Goal: Task Accomplishment & Management: Manage account settings

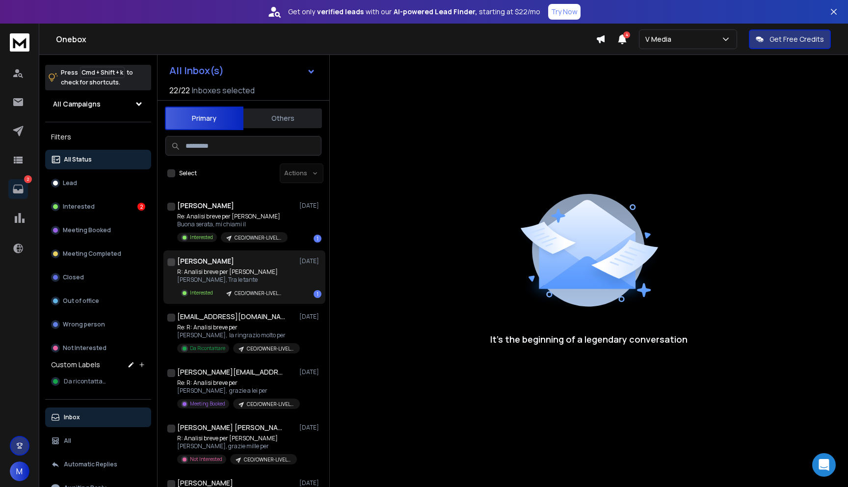
click at [246, 263] on div "[PERSON_NAME] [DATE]" at bounding box center [249, 261] width 144 height 10
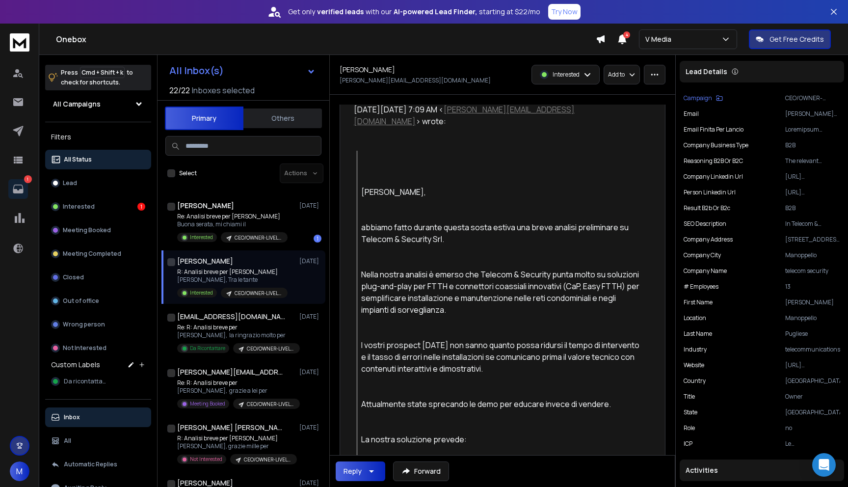
scroll to position [2182, 0]
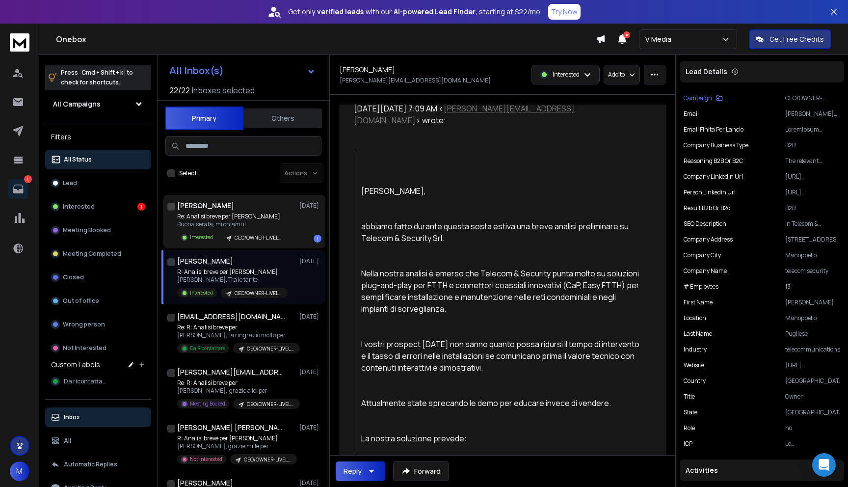
click at [265, 222] on p "Buona serata, mi chiami il" at bounding box center [232, 224] width 110 height 8
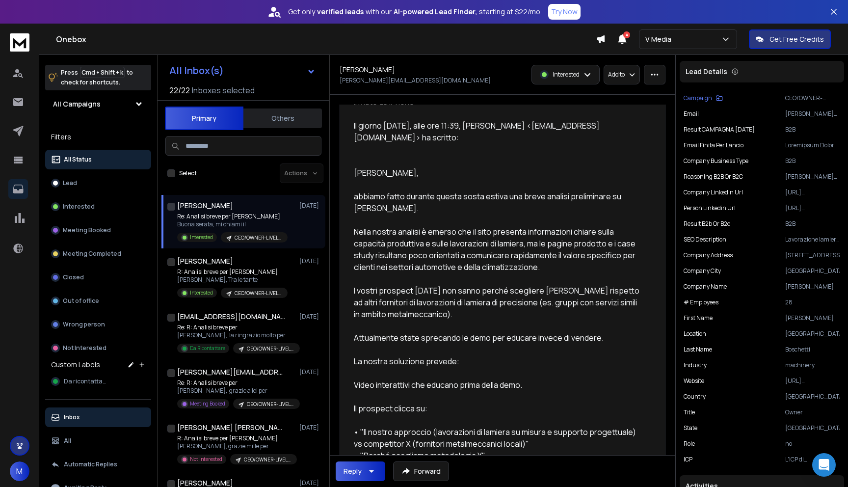
scroll to position [142, 0]
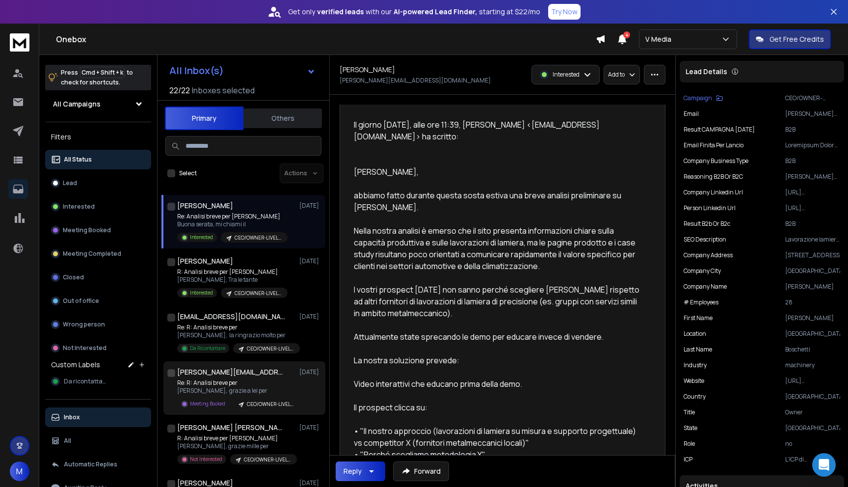
click at [272, 378] on div "m.sotgiu@ingenera.it 10 Sep Re: R: Analisi breve per Buongiorno Massimiliano, g…" at bounding box center [249, 388] width 144 height 42
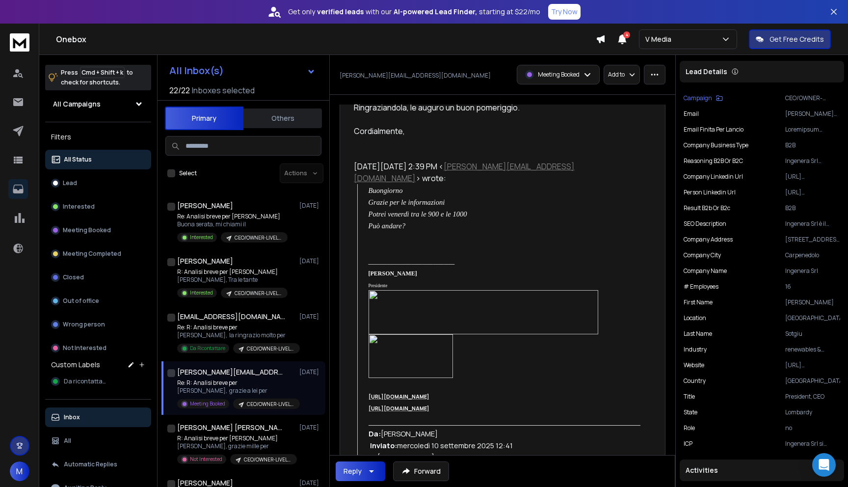
scroll to position [267, 0]
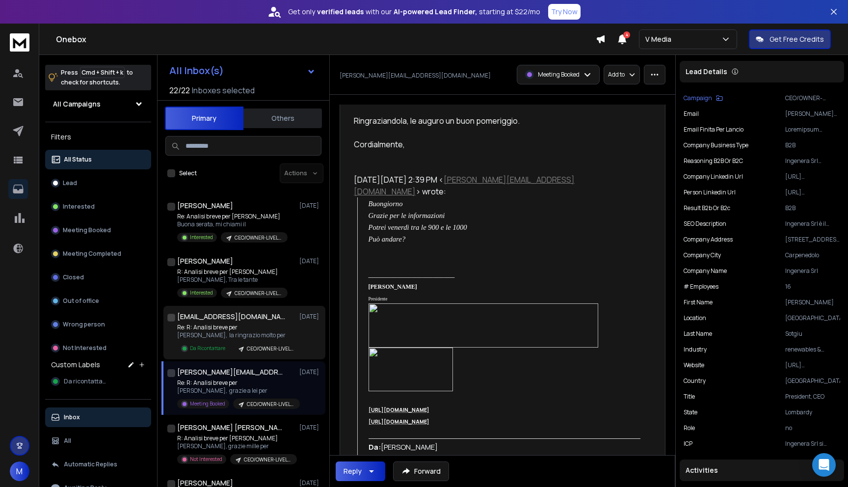
click at [251, 342] on div "Re: R: Analisi breve per Buongiorno Luca, la ringrazio molto per Da Ricontattar…" at bounding box center [238, 338] width 123 height 30
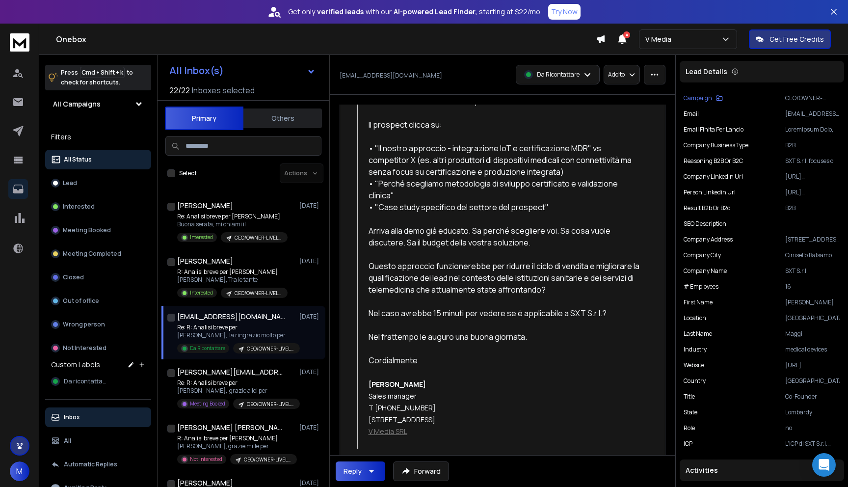
scroll to position [769, 0]
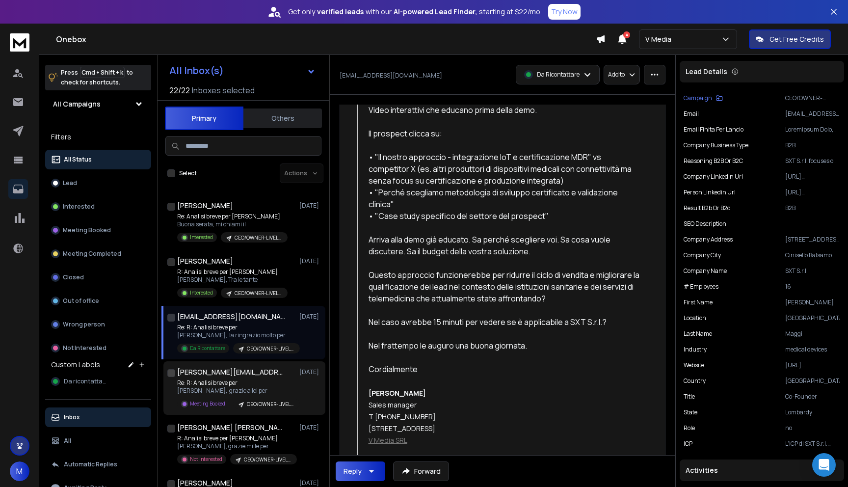
click at [235, 381] on p "Re: R: Analisi breve per" at bounding box center [236, 383] width 118 height 8
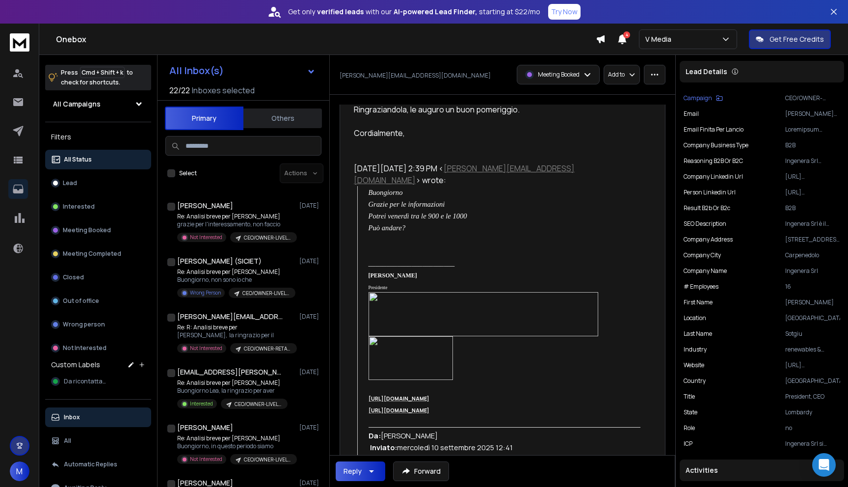
scroll to position [284, 0]
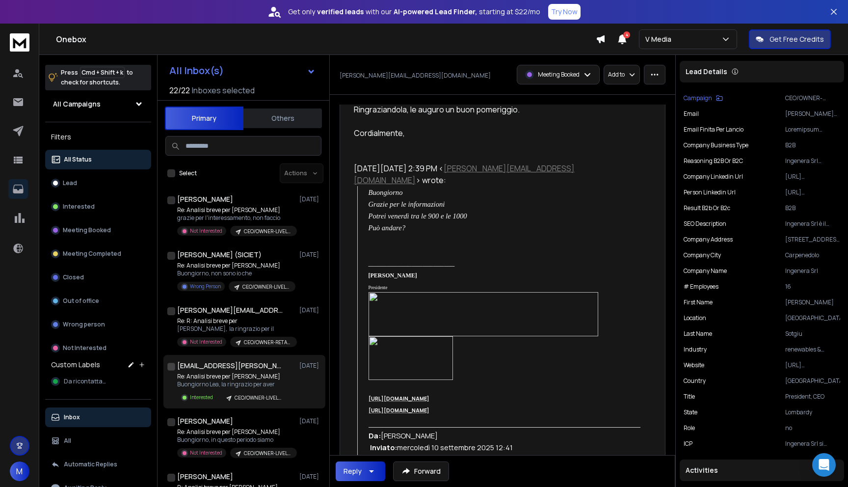
click at [226, 371] on div "lea.esposito@gruppodisi.it 10 Sep Re: Analisi breve per Lea Buongiorno Lea, la …" at bounding box center [249, 382] width 144 height 42
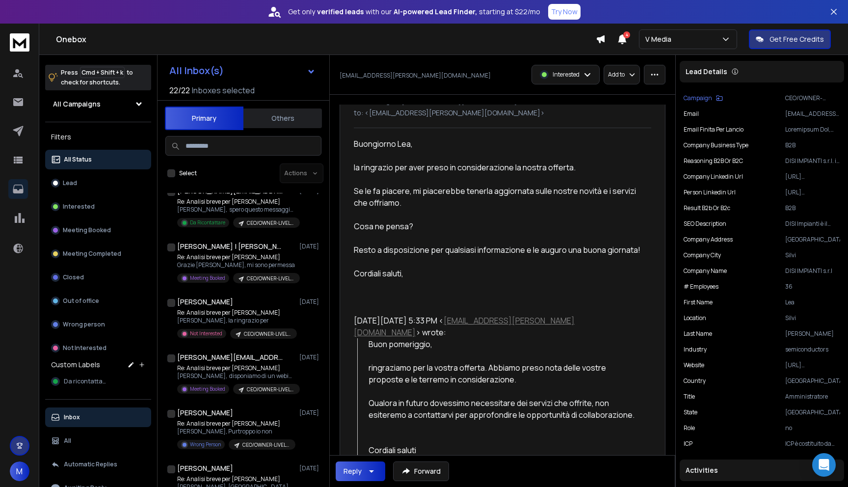
scroll to position [740, 0]
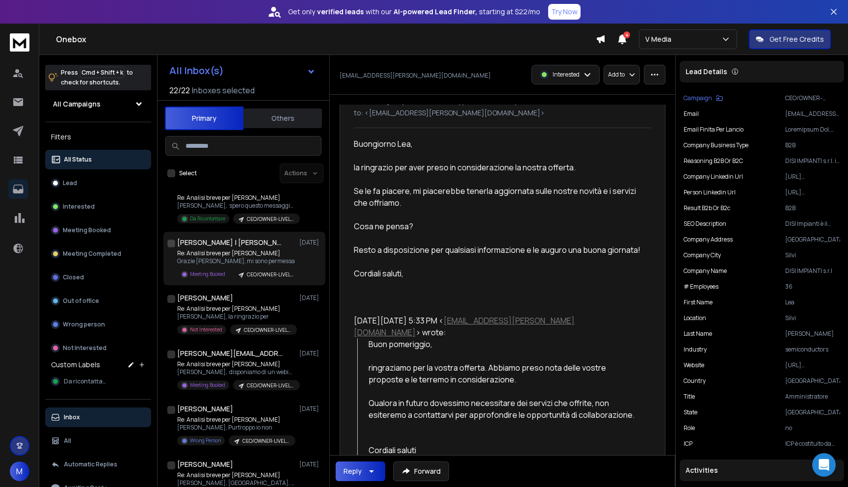
click at [265, 254] on p "Re: Analisi breve per [PERSON_NAME]" at bounding box center [236, 253] width 118 height 8
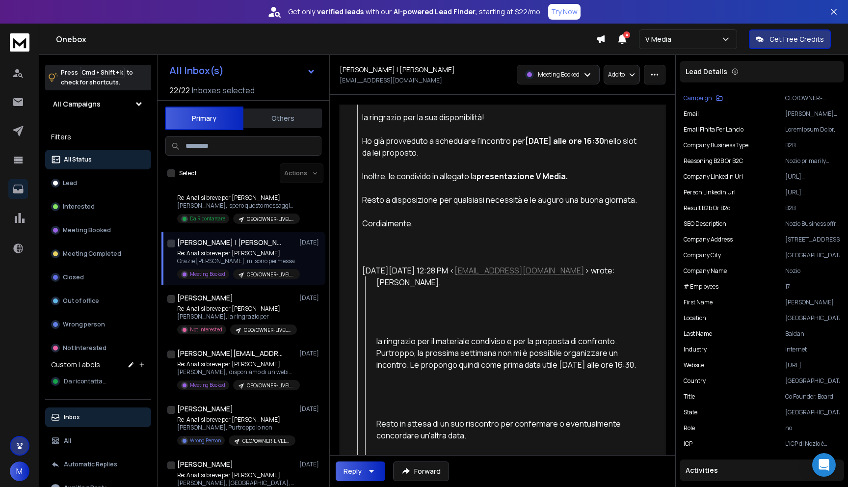
scroll to position [417, 0]
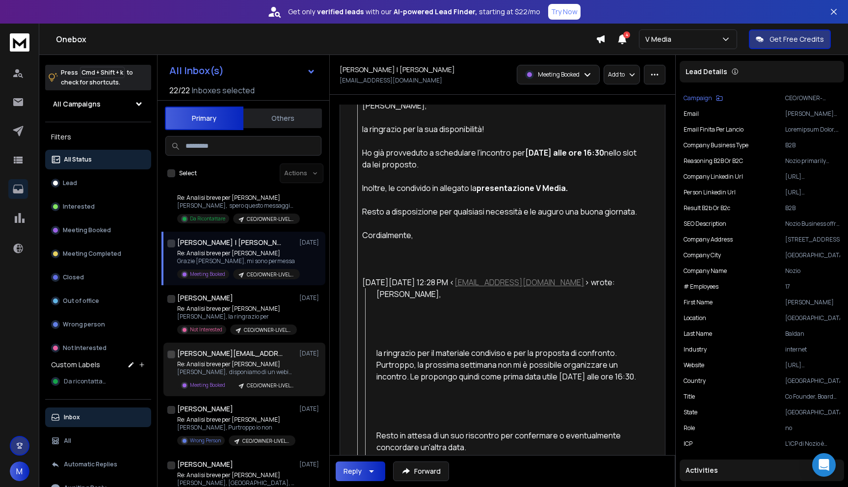
click at [265, 360] on div "luca.vanin@webinarpro.it 05 Sep Re: Analisi breve per Luca Buongiorno Luca, dis…" at bounding box center [249, 369] width 144 height 42
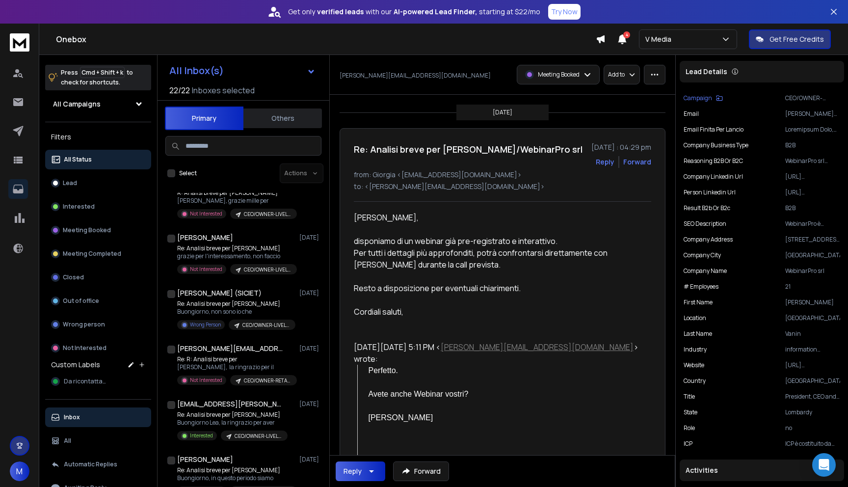
scroll to position [0, 0]
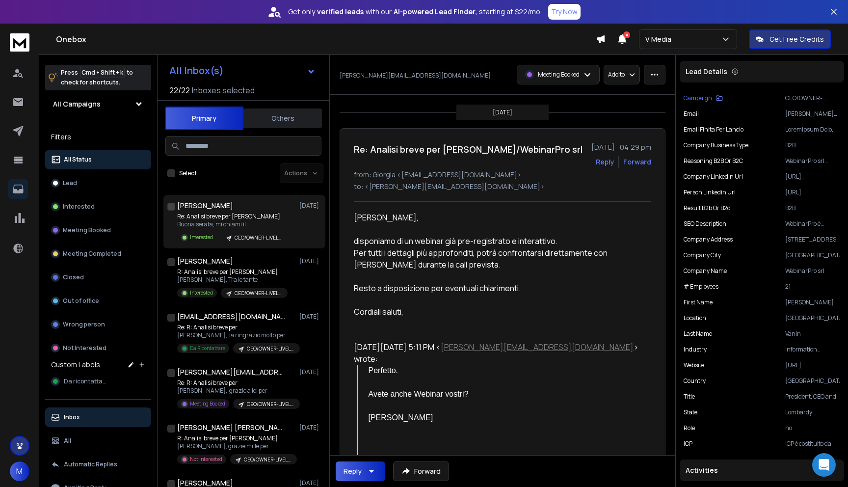
click at [270, 226] on p "Buona serata, mi chiami il" at bounding box center [232, 224] width 110 height 8
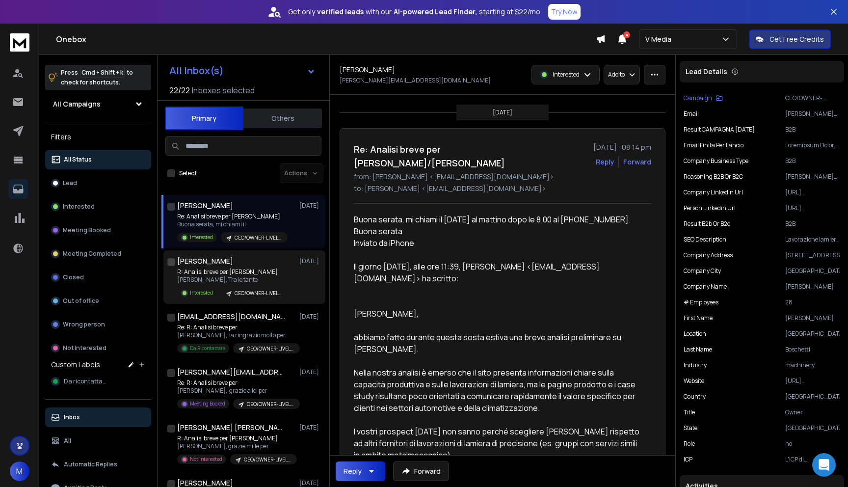
click at [283, 281] on p "[PERSON_NAME], Tra le tante" at bounding box center [232, 280] width 110 height 8
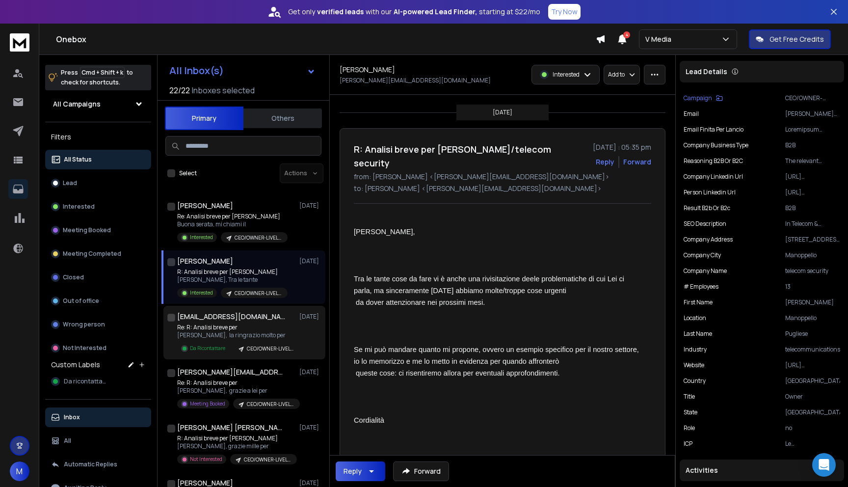
click at [268, 315] on div "lmaggi@sxt-telemed.it 10 Sep" at bounding box center [249, 317] width 144 height 10
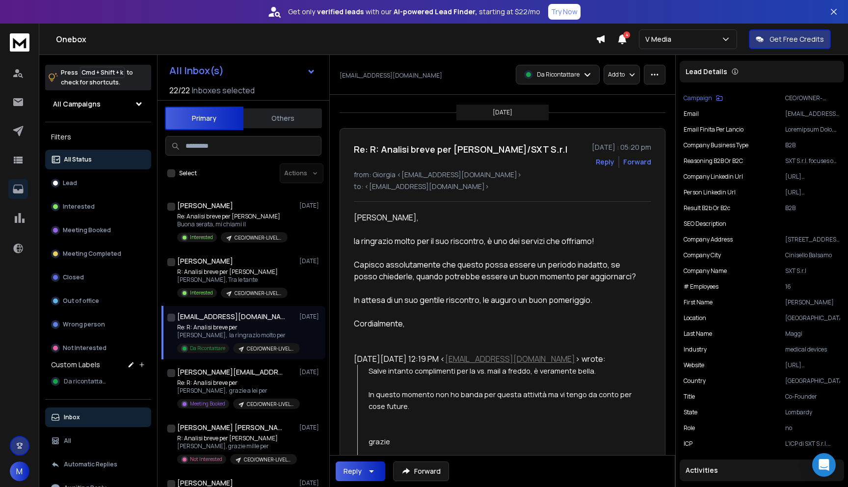
click at [250, 311] on div "lmaggi@sxt-telemed.it 10 Sep Re: R: Analisi breve per Buongiorno Luca, la ringr…" at bounding box center [244, 332] width 162 height 53
click at [20, 132] on icon at bounding box center [18, 131] width 10 height 10
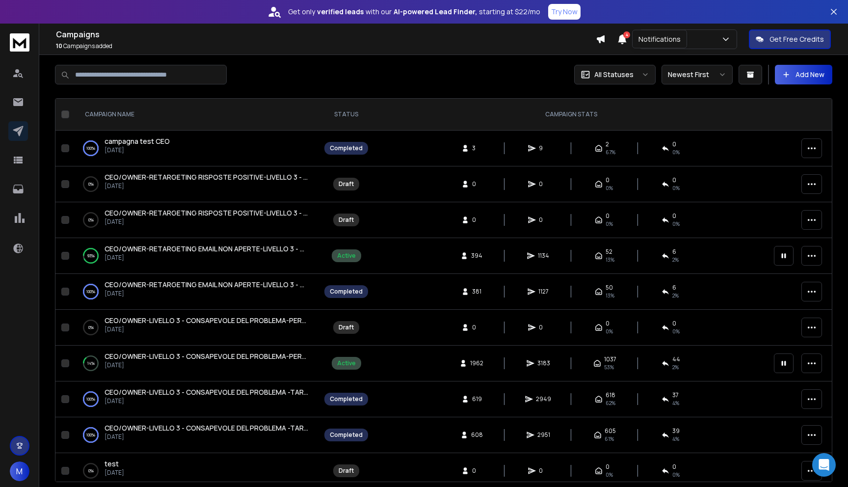
click at [625, 38] on icon at bounding box center [622, 39] width 9 height 10
click at [632, 34] on div "Notifications" at bounding box center [659, 39] width 55 height 19
click at [625, 40] on icon at bounding box center [622, 39] width 9 height 10
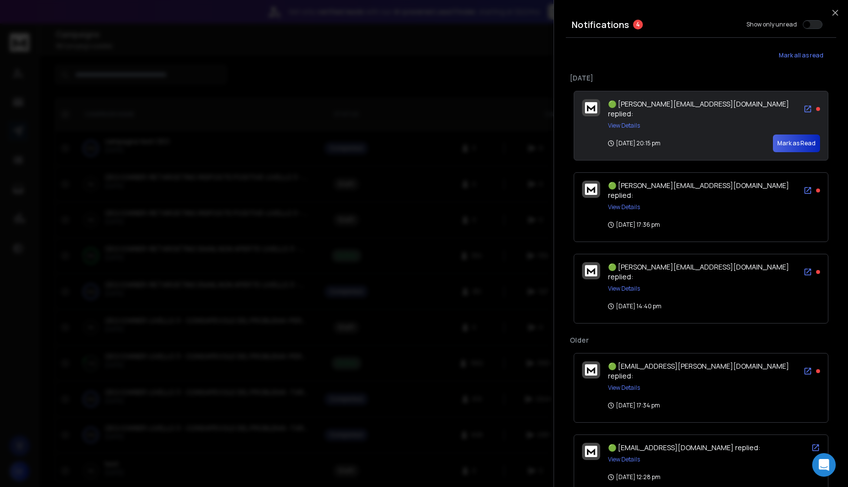
click at [709, 117] on div "🟢 stefano@boschetti.com replied: View Details 10 Sep 2025, 20:15 pm Mark as Rea…" at bounding box center [714, 125] width 212 height 53
click at [803, 108] on icon at bounding box center [807, 109] width 9 height 9
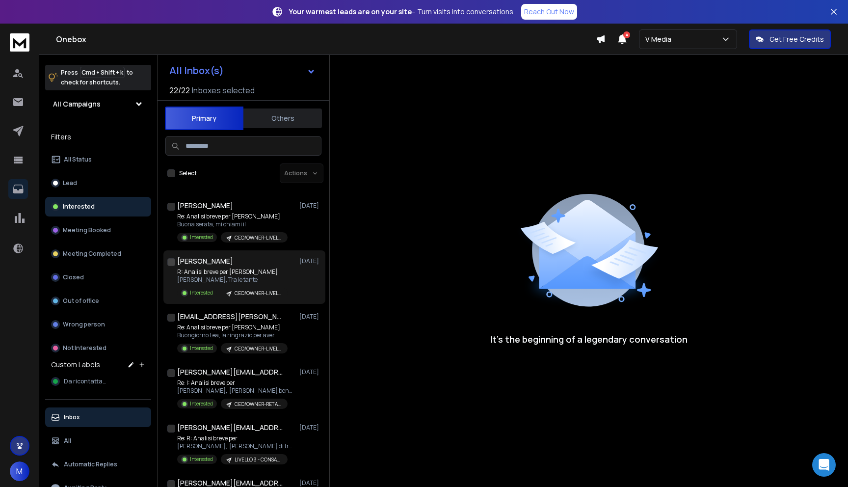
click at [261, 274] on p "R: Analisi breve per [PERSON_NAME]" at bounding box center [232, 272] width 110 height 8
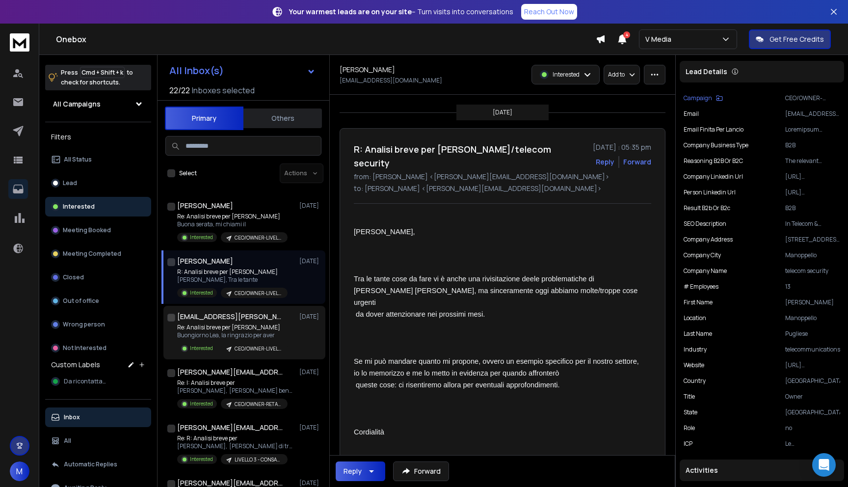
click at [279, 313] on div "lea.esposito@gruppodisi.it 10 Sep" at bounding box center [249, 317] width 144 height 10
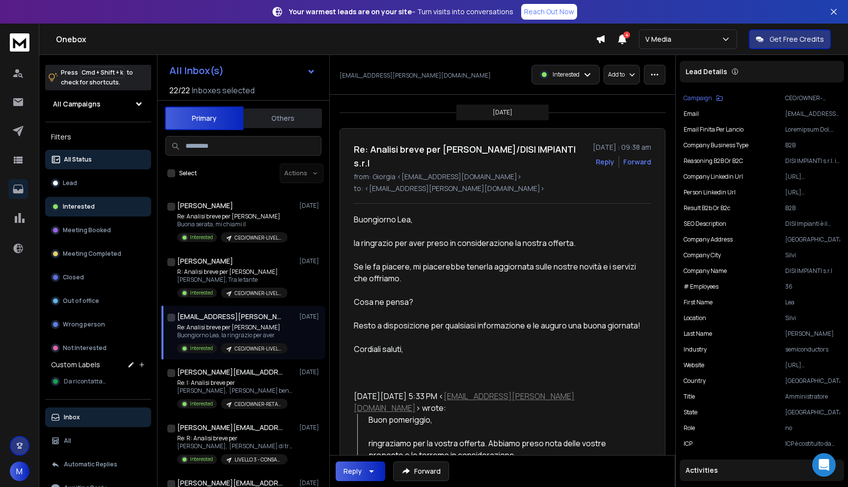
click at [103, 166] on button "All Status" at bounding box center [98, 160] width 106 height 20
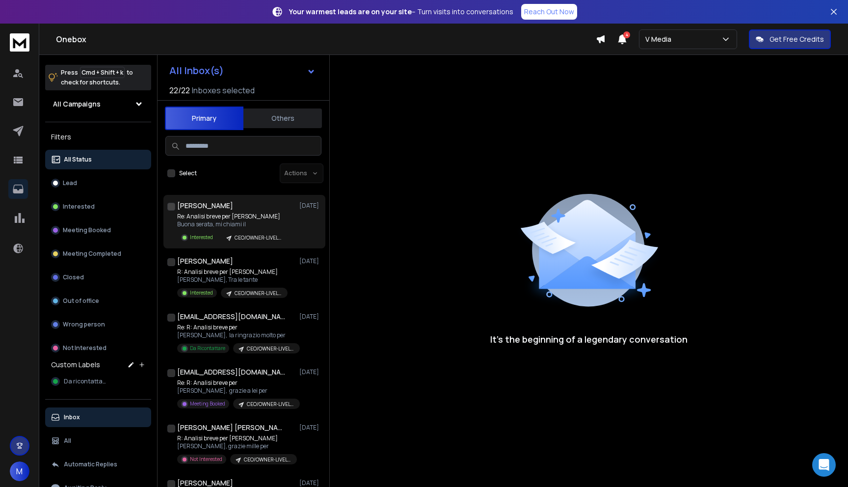
click at [282, 226] on p "Buona serata, mi chiami il" at bounding box center [232, 224] width 110 height 8
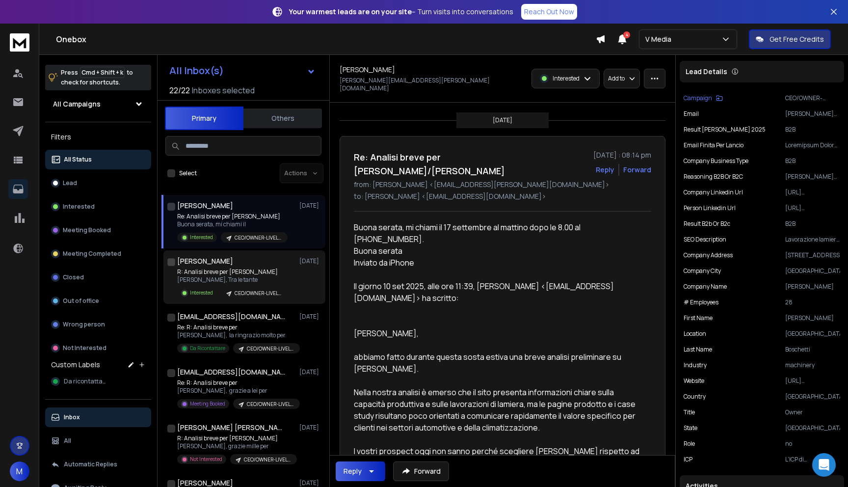
click at [294, 271] on div "R: Analisi breve per Giovanni Gentile Giorgia, Tra le tante Interested CEO/OWNE…" at bounding box center [249, 283] width 144 height 30
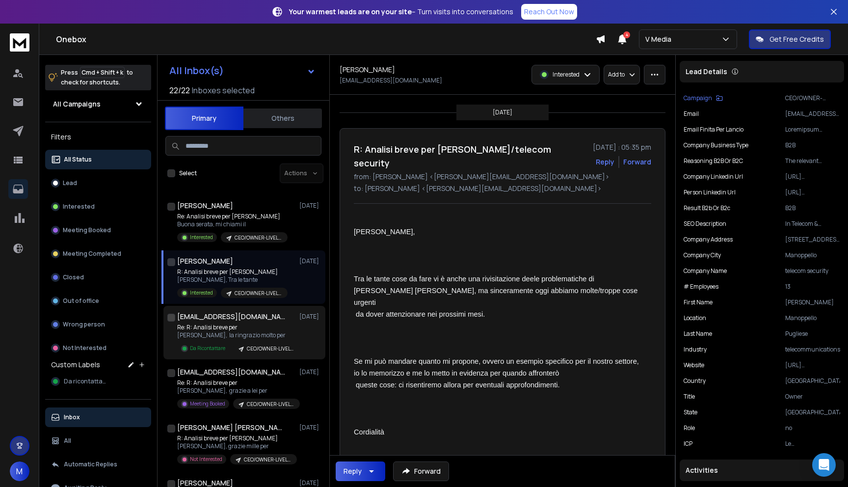
click at [295, 314] on div "lmaggi@sxt-telemed.it 10 Sep" at bounding box center [249, 317] width 144 height 10
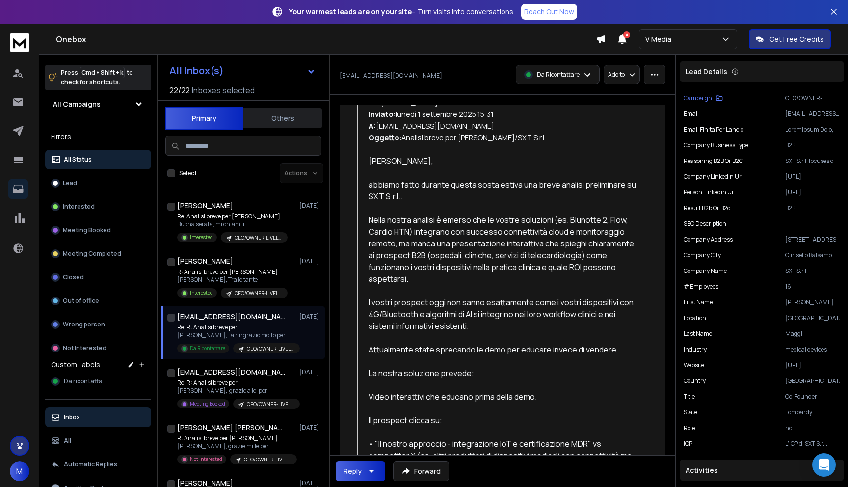
scroll to position [479, 0]
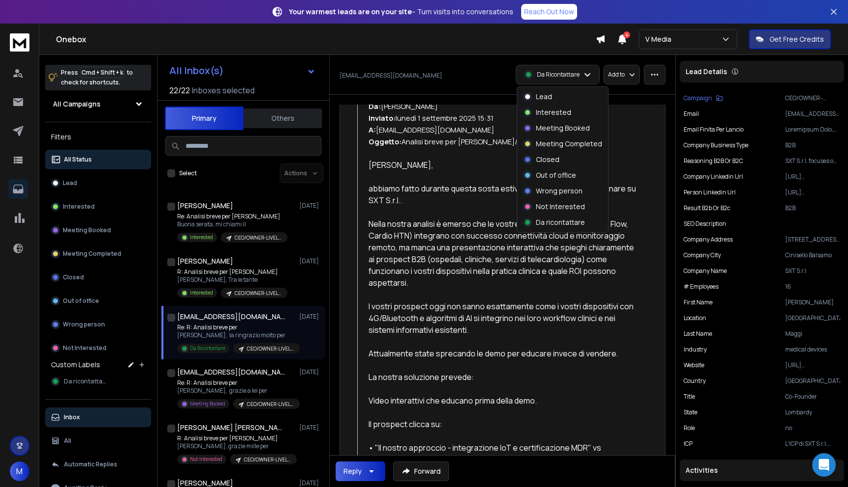
click at [560, 73] on p "Da Ricontattare" at bounding box center [558, 75] width 43 height 8
click at [478, 161] on div "Buongiorno Luca, abbiamo fatto durante questa sosta estiva una breve analisi pr…" at bounding box center [505, 412] width 272 height 506
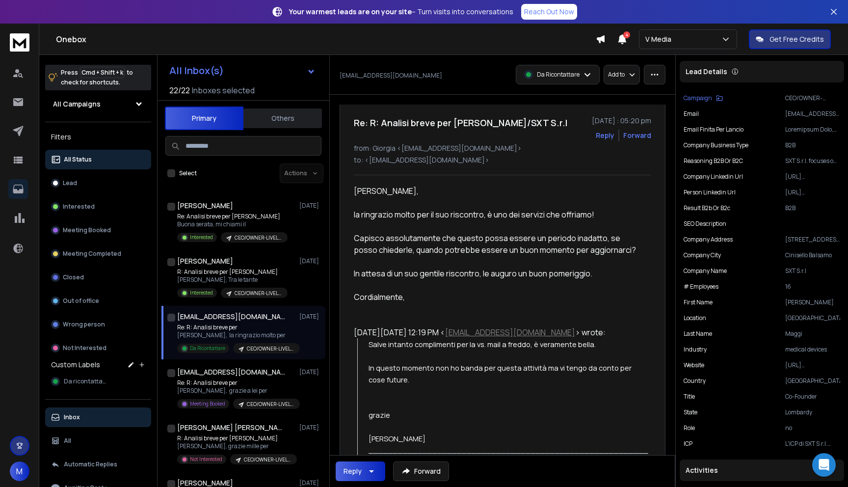
scroll to position [26, 0]
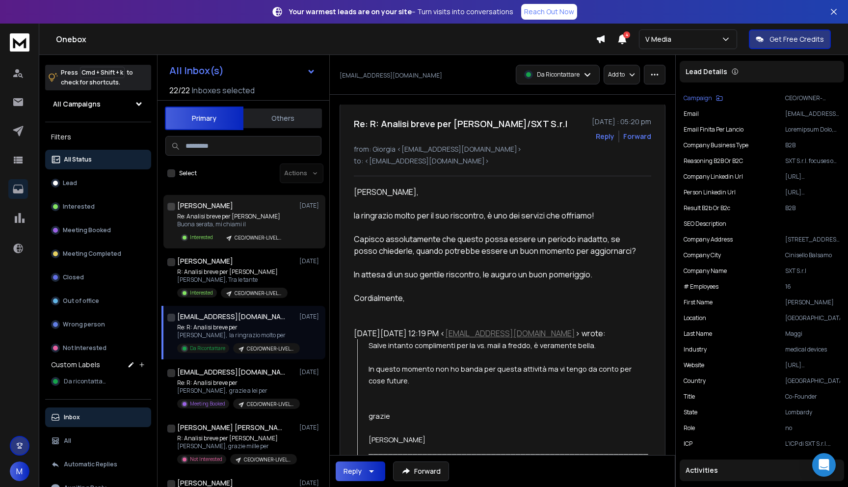
click at [275, 212] on p "Re: Analisi breve per [PERSON_NAME]" at bounding box center [232, 216] width 110 height 8
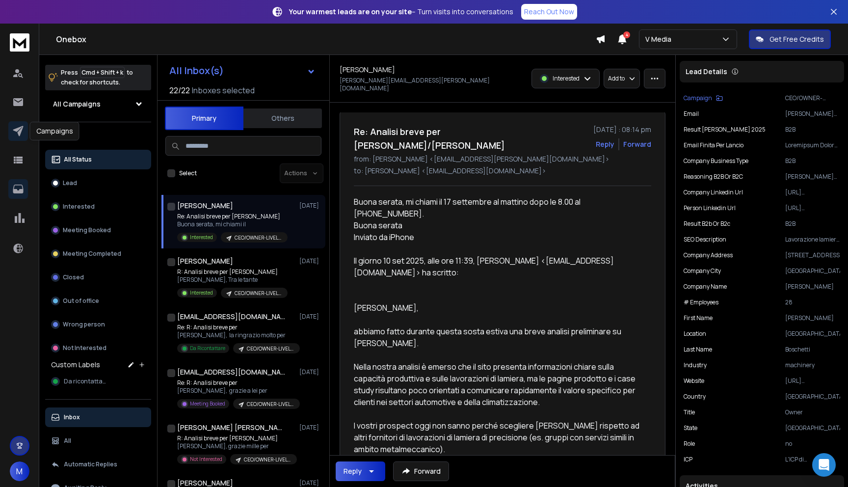
click at [8, 129] on link at bounding box center [18, 131] width 20 height 20
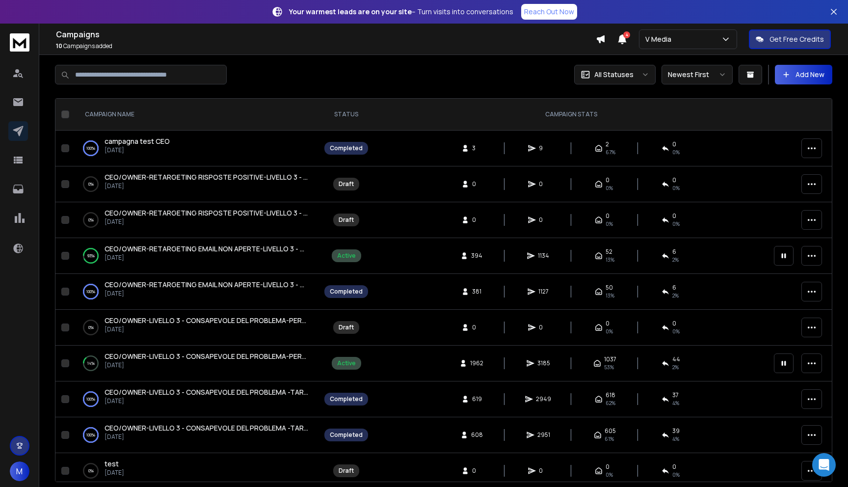
click at [262, 354] on span "CEO/OWNER-LIVELLO 3 - CONSAPEVOLE DEL PROBLEMA-PERSONALIZZAZIONI TARGET A-TEST 1" at bounding box center [261, 355] width 312 height 9
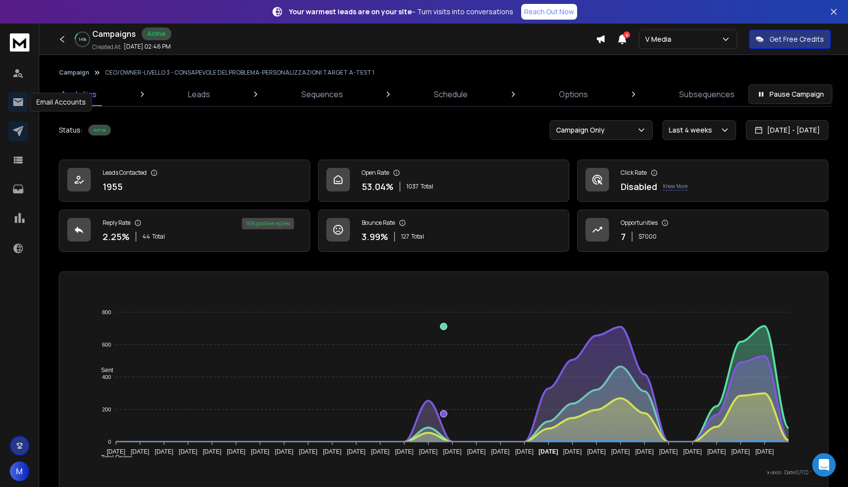
click at [22, 110] on link at bounding box center [18, 102] width 20 height 20
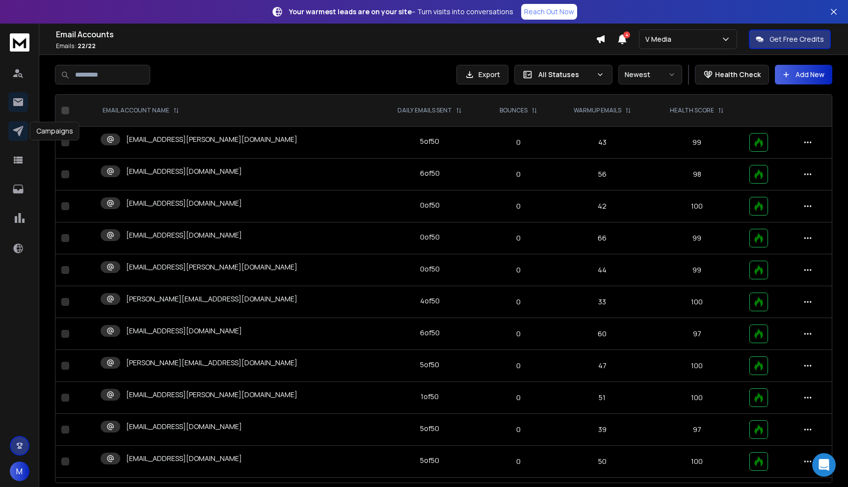
click at [15, 138] on link at bounding box center [18, 131] width 20 height 20
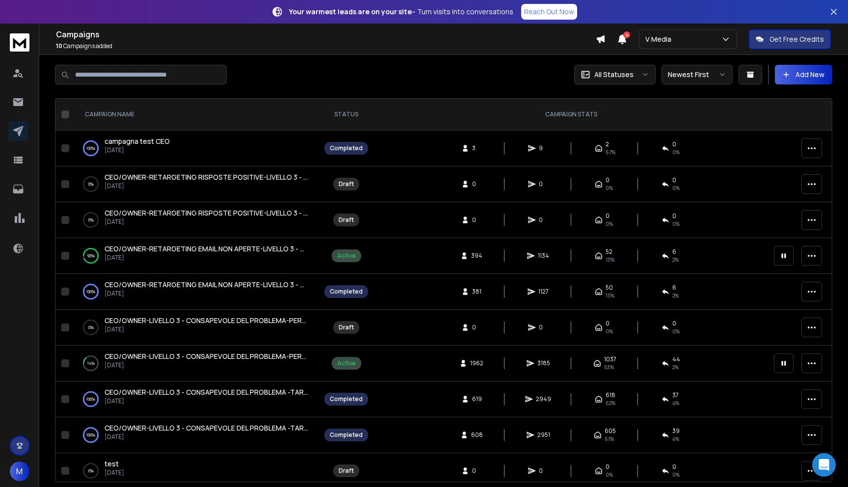
scroll to position [15, 0]
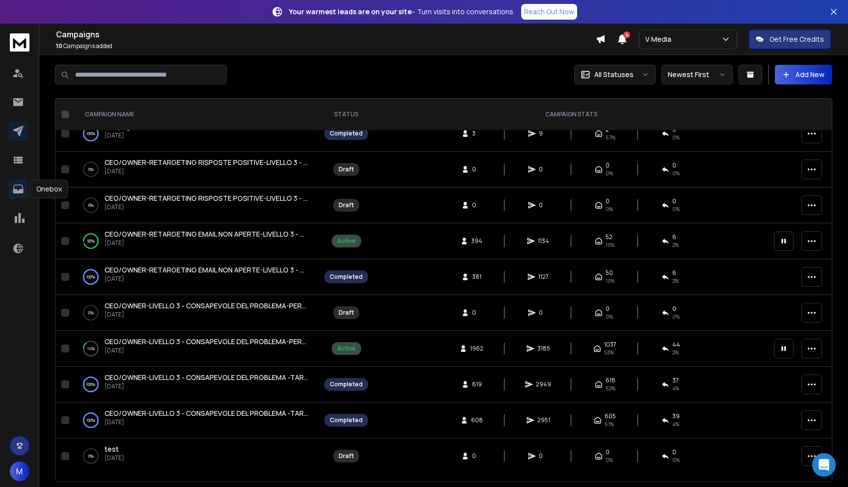
click at [14, 188] on icon at bounding box center [18, 189] width 12 height 12
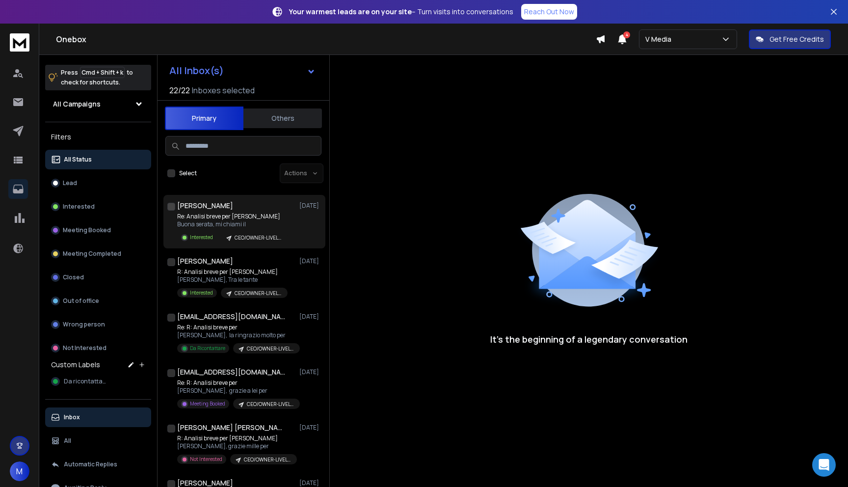
click at [231, 205] on h1 "[PERSON_NAME]" at bounding box center [205, 206] width 56 height 10
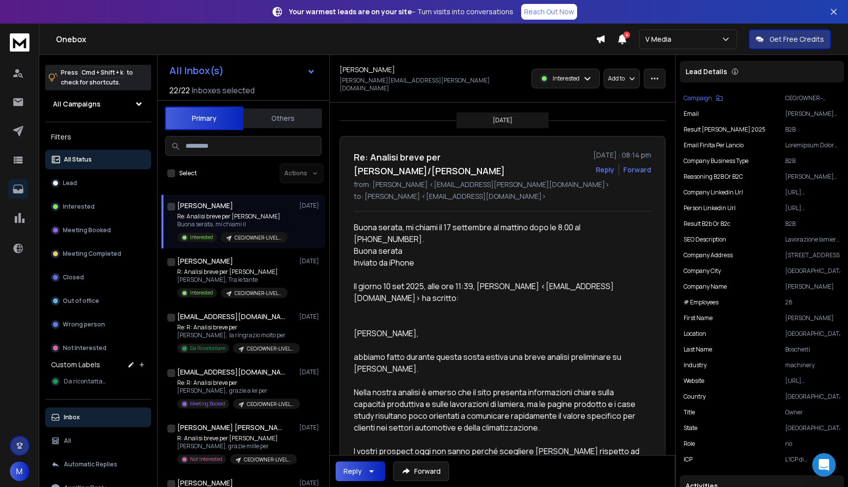
click at [193, 220] on p "Buona serata, mi chiami il" at bounding box center [232, 224] width 110 height 8
click at [20, 127] on icon at bounding box center [18, 131] width 10 height 10
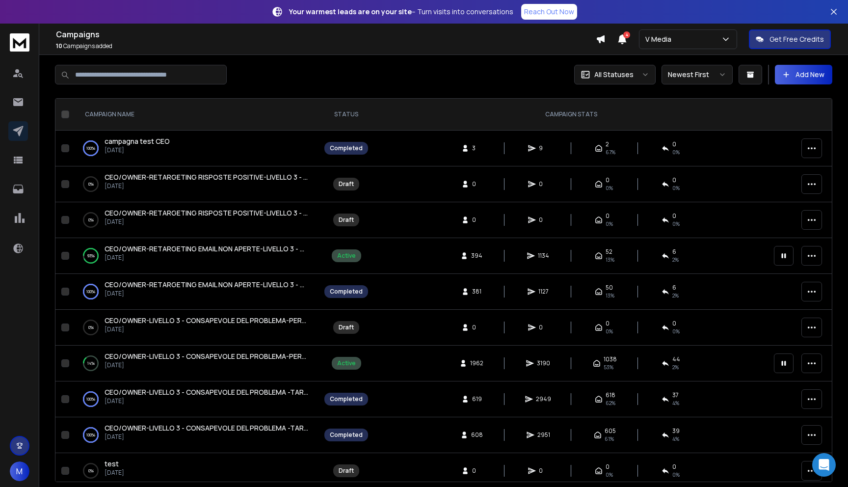
click at [204, 355] on span "CEO/OWNER-LIVELLO 3 - CONSAPEVOLE DEL PROBLEMA-PERSONALIZZAZIONI TARGET A-TEST 1" at bounding box center [261, 355] width 312 height 9
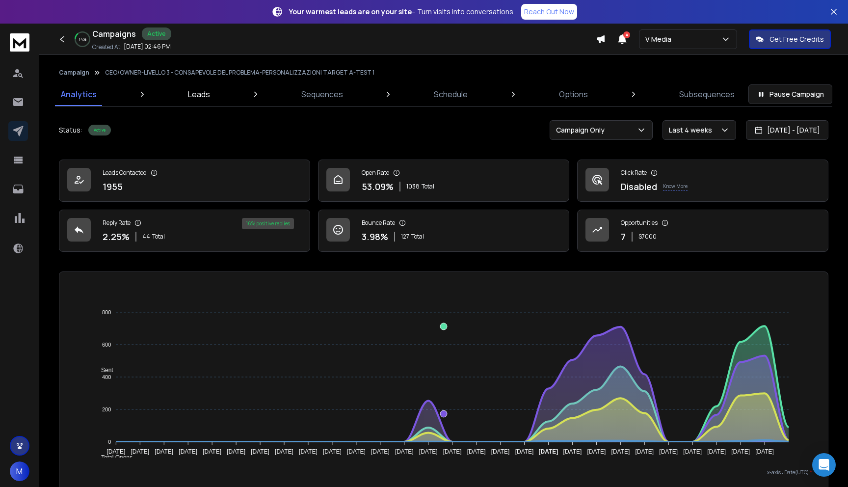
click at [207, 100] on p "Leads" at bounding box center [199, 94] width 22 height 12
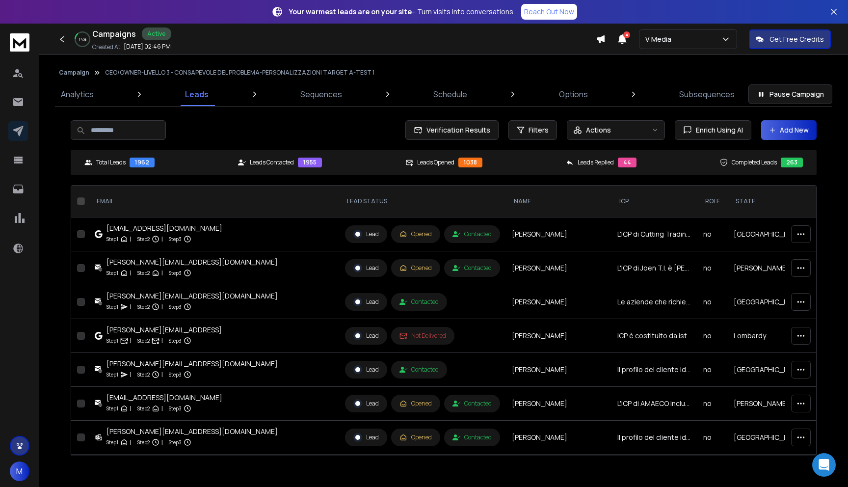
click at [783, 128] on button "Add New" at bounding box center [788, 130] width 55 height 20
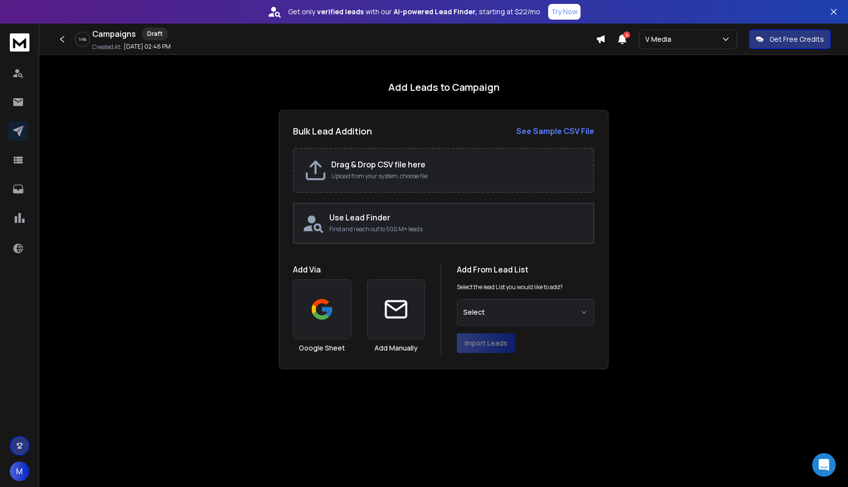
click at [462, 173] on p "Upload from your system, choose file" at bounding box center [457, 176] width 252 height 8
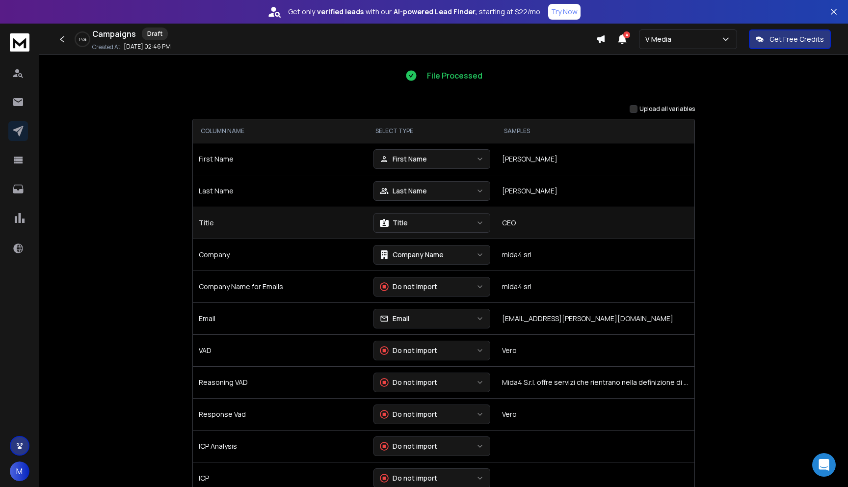
scroll to position [125, 0]
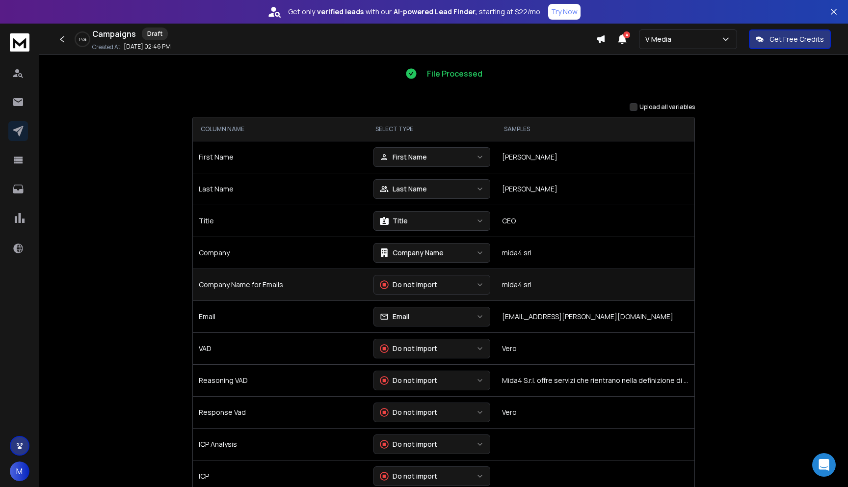
click at [460, 275] on button "Do not import" at bounding box center [431, 285] width 117 height 20
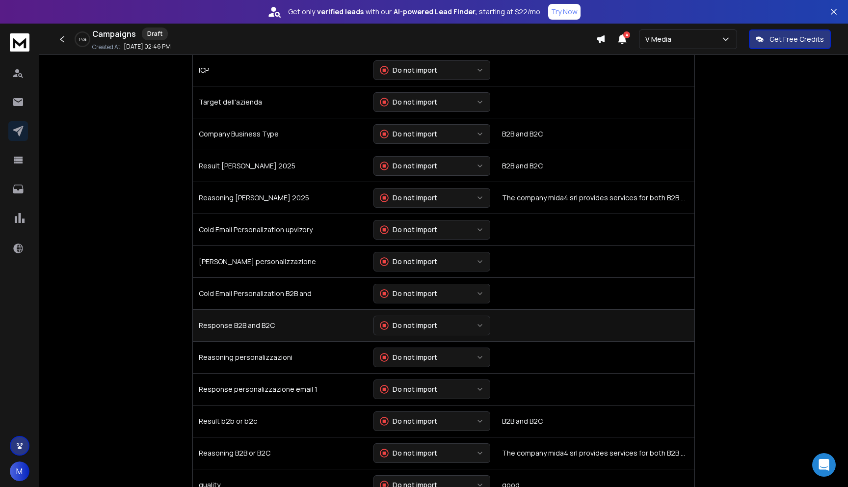
scroll to position [533, 0]
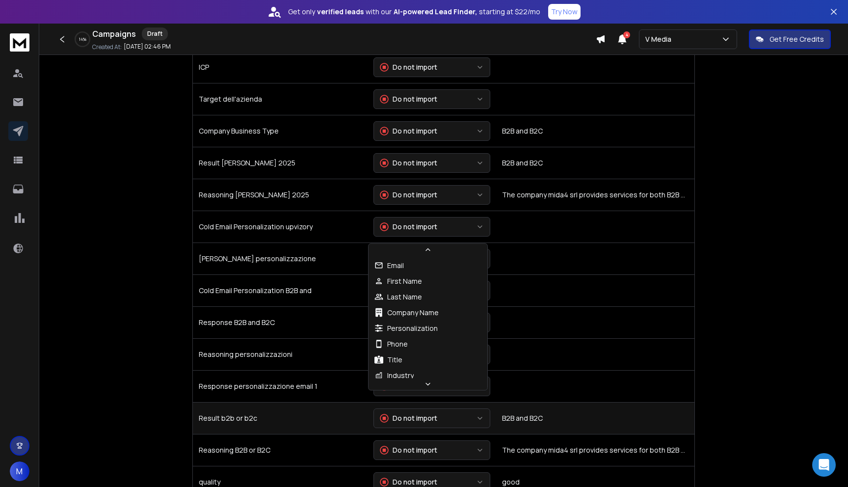
click at [447, 408] on button "Do not import" at bounding box center [431, 418] width 117 height 20
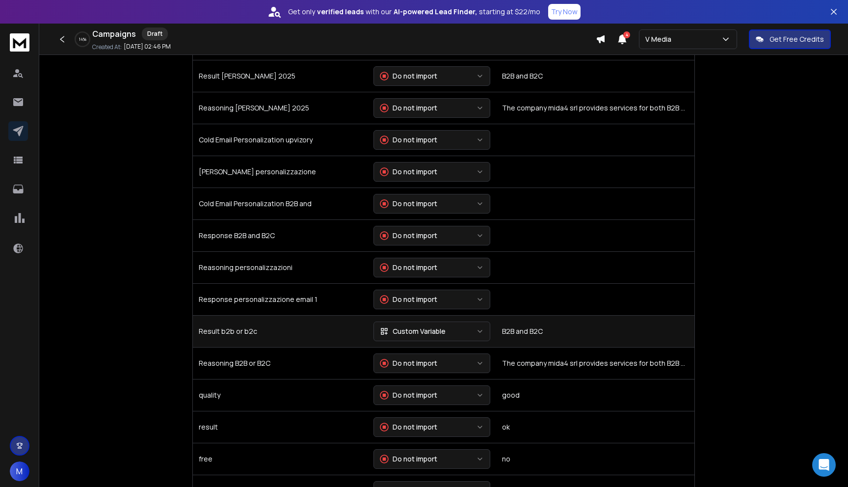
scroll to position [643, 0]
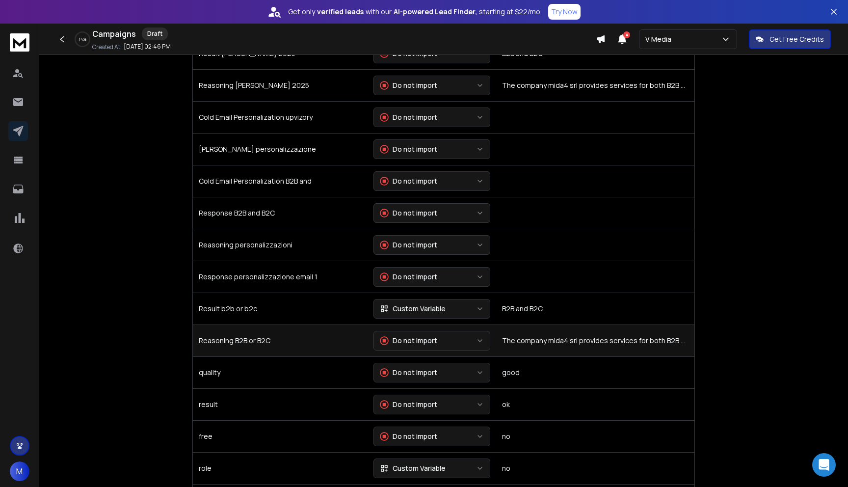
click at [436, 331] on button "Do not import" at bounding box center [431, 341] width 117 height 20
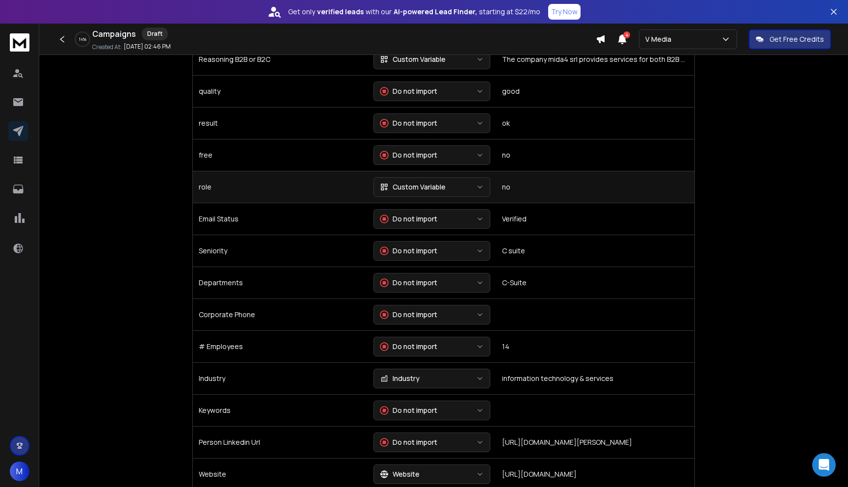
scroll to position [955, 0]
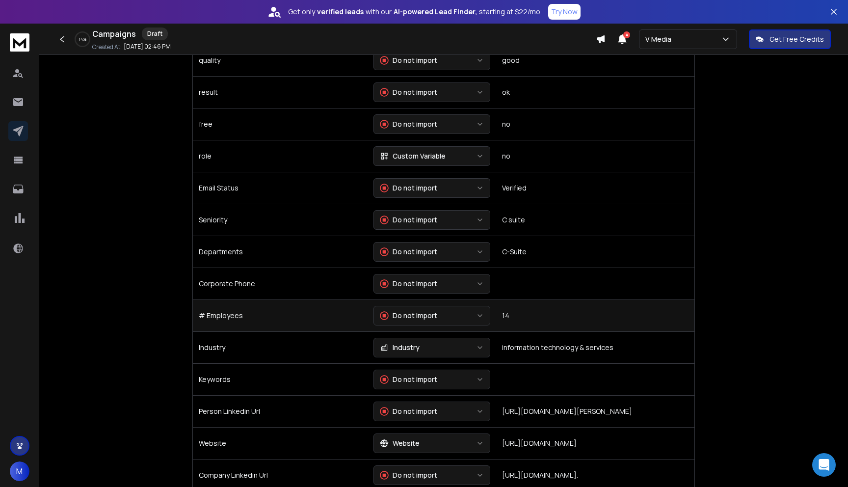
click at [421, 311] on div "Do not import" at bounding box center [408, 316] width 57 height 10
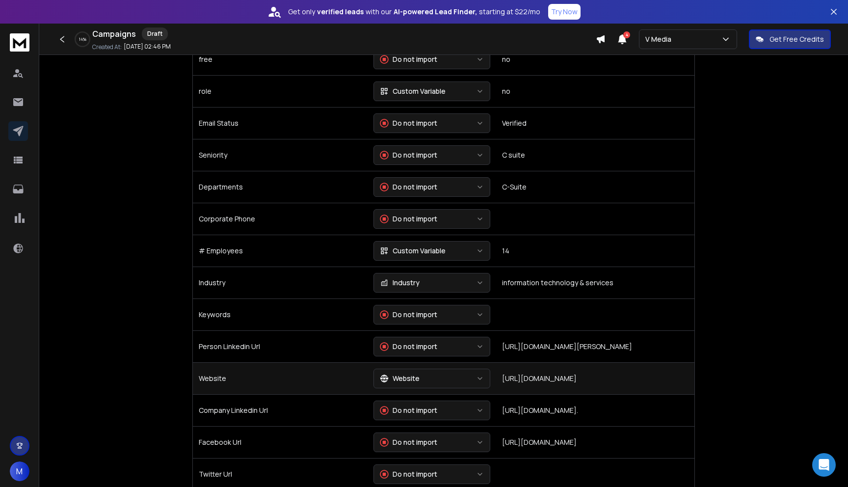
scroll to position [1033, 0]
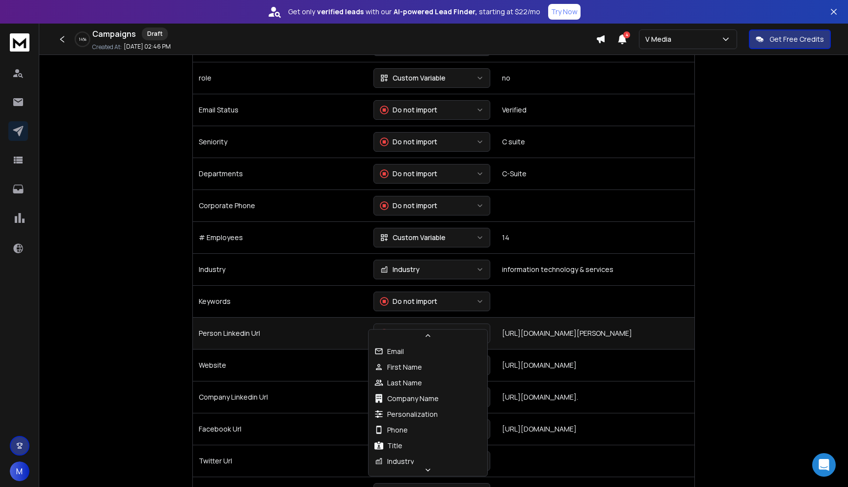
click at [434, 323] on button "Do not import" at bounding box center [431, 333] width 117 height 20
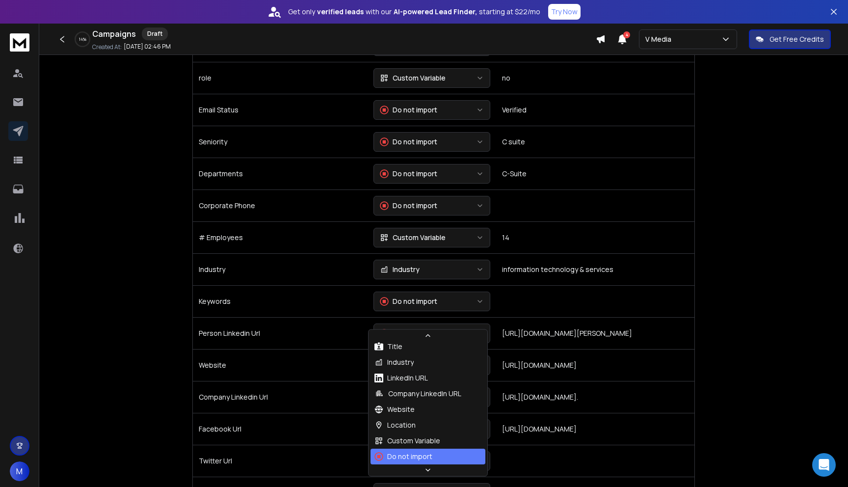
scroll to position [89, 0]
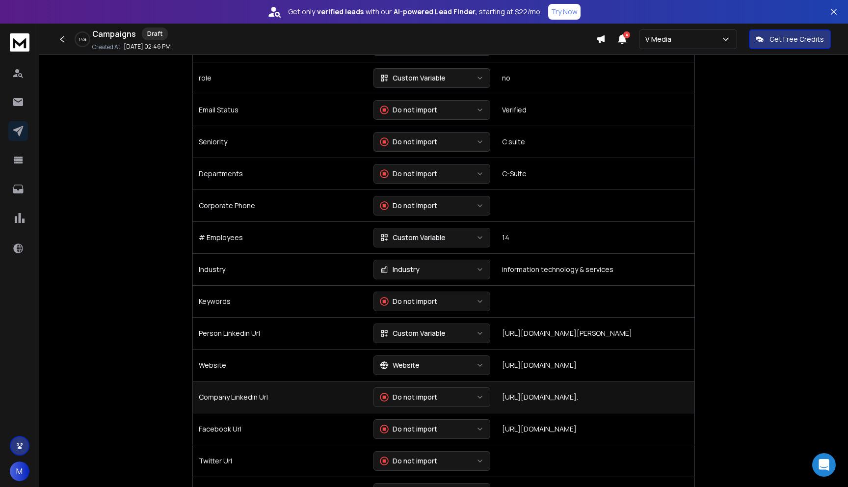
click at [445, 387] on button "Do not import" at bounding box center [431, 397] width 117 height 20
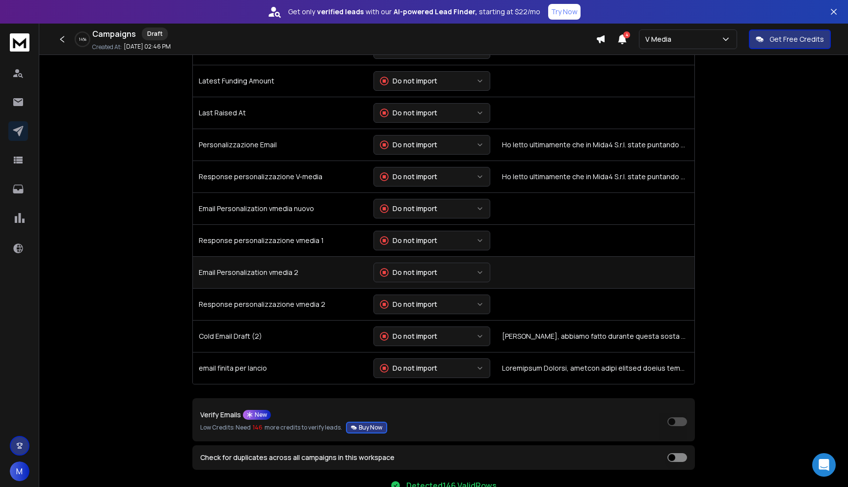
scroll to position [1840, 0]
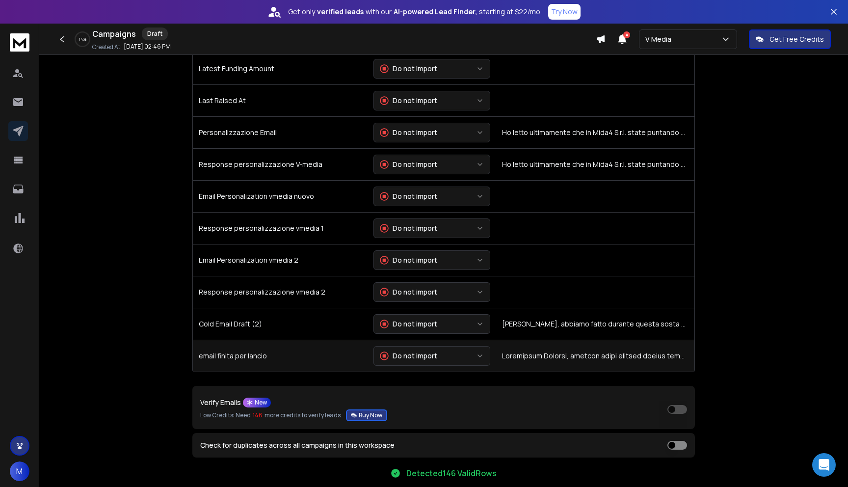
click at [541, 340] on td at bounding box center [595, 356] width 198 height 32
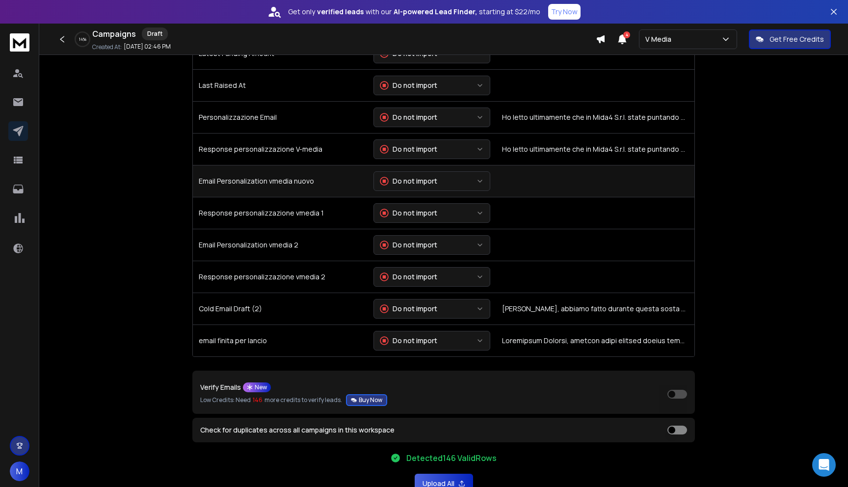
scroll to position [1855, 0]
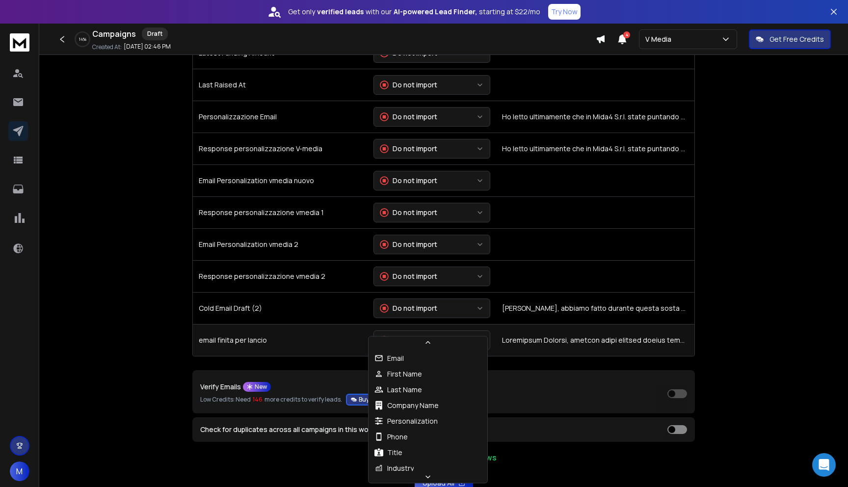
click at [466, 330] on button "Do not import" at bounding box center [431, 340] width 117 height 20
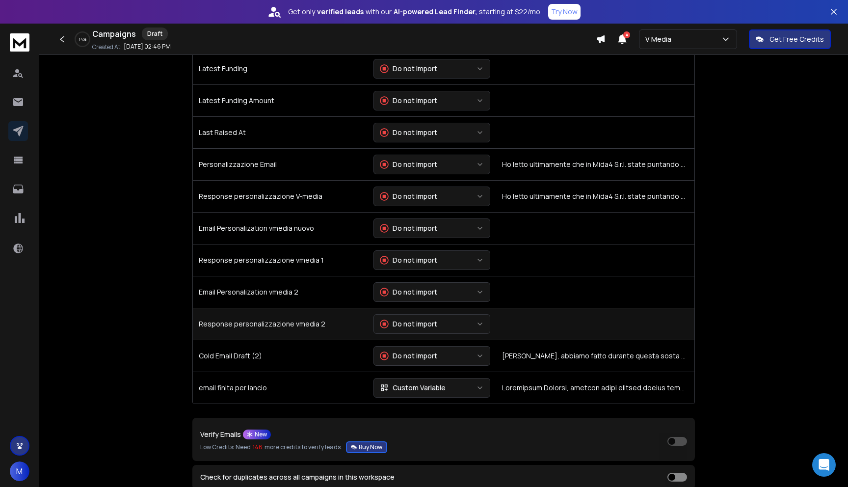
scroll to position [1861, 0]
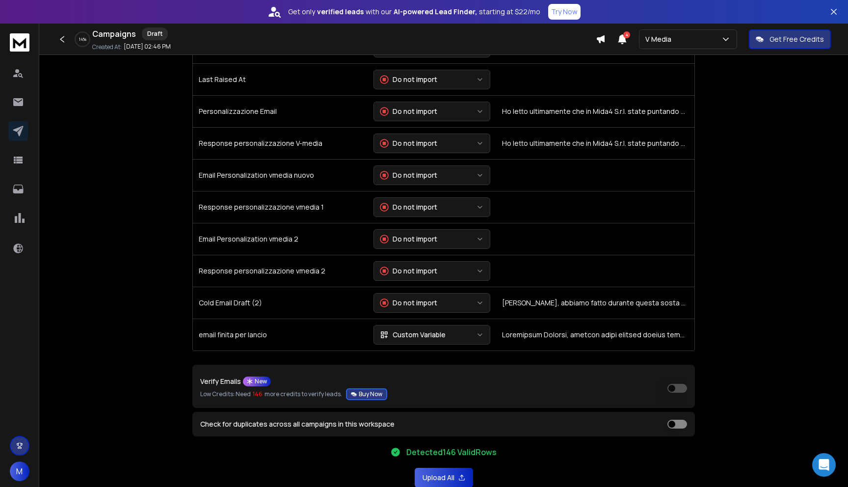
click at [448, 468] on button "Upload All" at bounding box center [444, 478] width 58 height 20
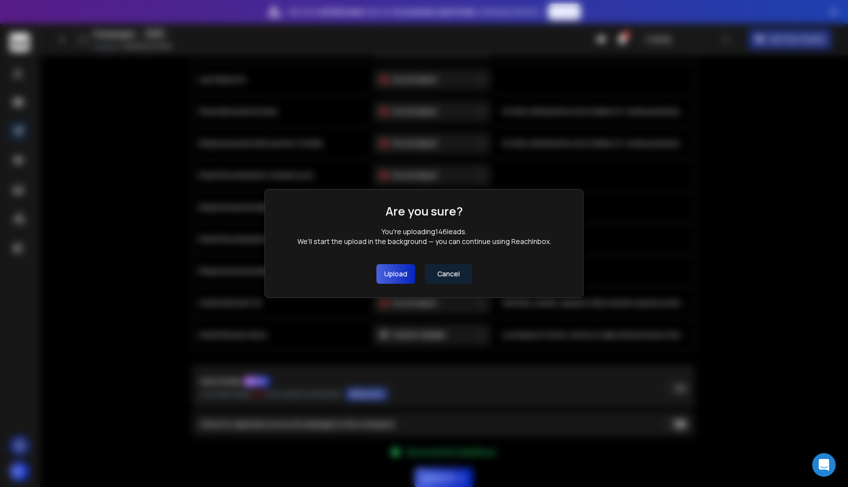
click at [396, 272] on button "Upload" at bounding box center [395, 274] width 39 height 20
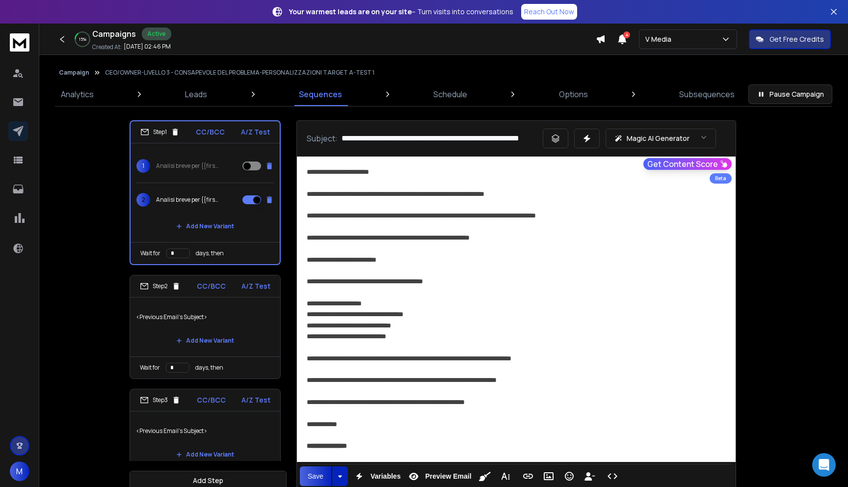
click at [214, 200] on p "Analisi breve per {{firstName}} {{lastName}}/{{companyName}}" at bounding box center [187, 200] width 63 height 8
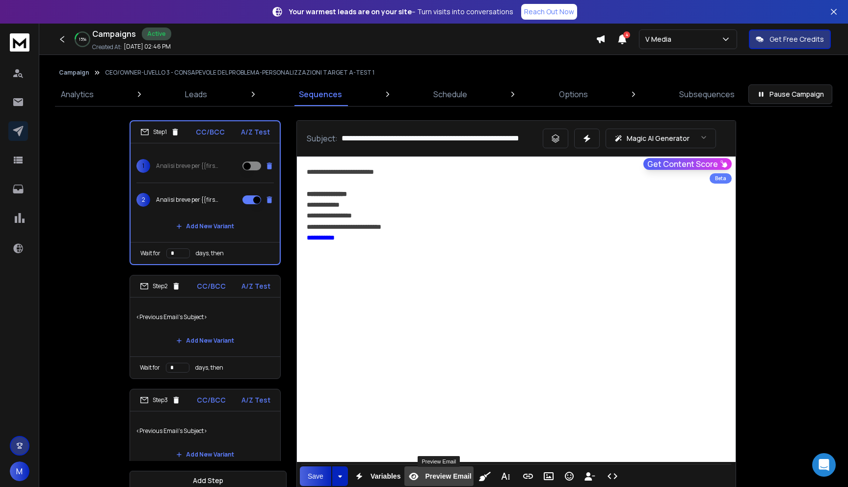
click at [456, 476] on span "Preview Email" at bounding box center [448, 476] width 50 height 8
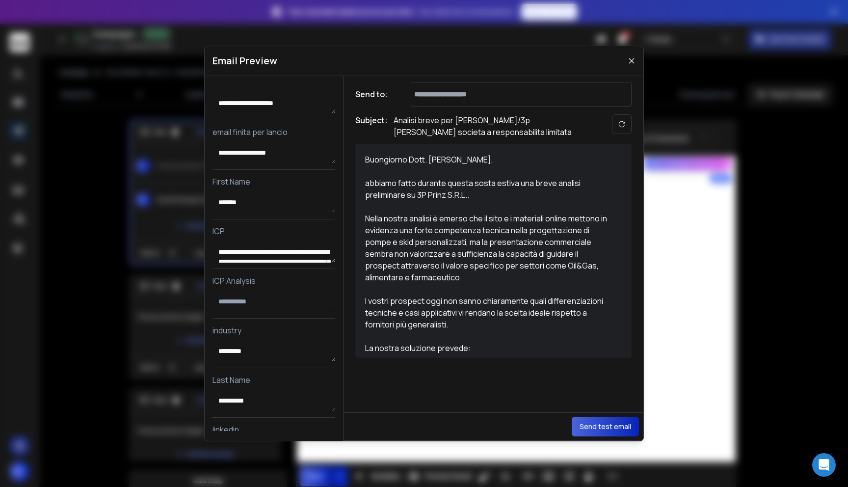
scroll to position [768, 0]
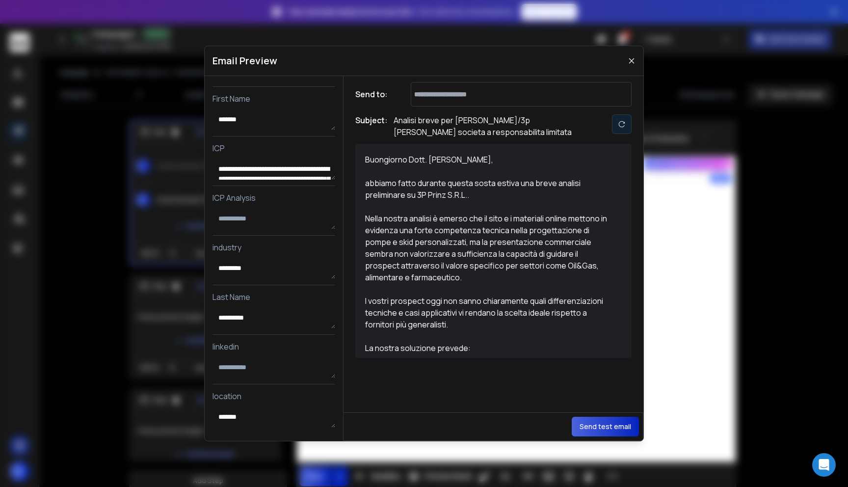
click at [620, 123] on icon at bounding box center [621, 124] width 7 height 7
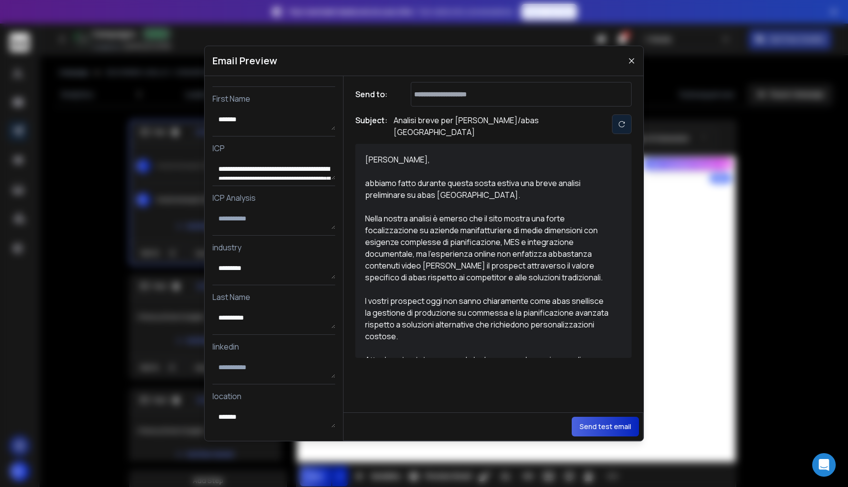
click at [618, 122] on button at bounding box center [622, 124] width 20 height 20
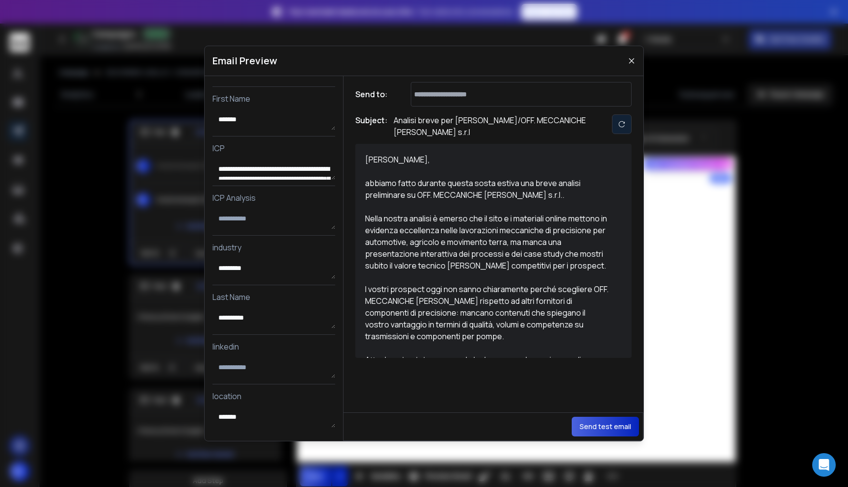
click at [618, 122] on button at bounding box center [622, 124] width 20 height 20
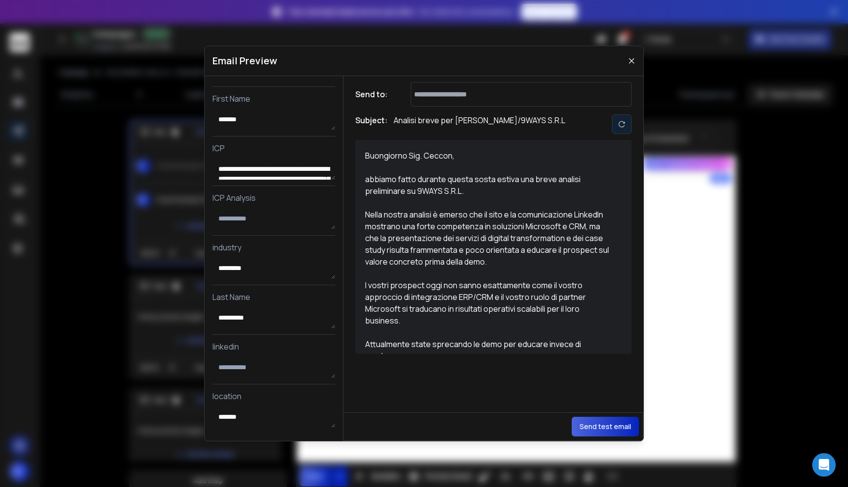
click at [618, 122] on button at bounding box center [622, 124] width 20 height 20
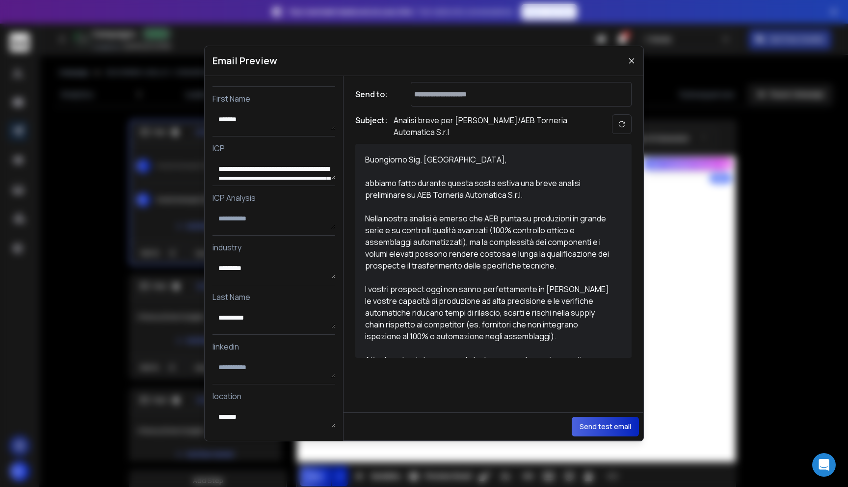
click at [634, 60] on icon at bounding box center [632, 61] width 8 height 8
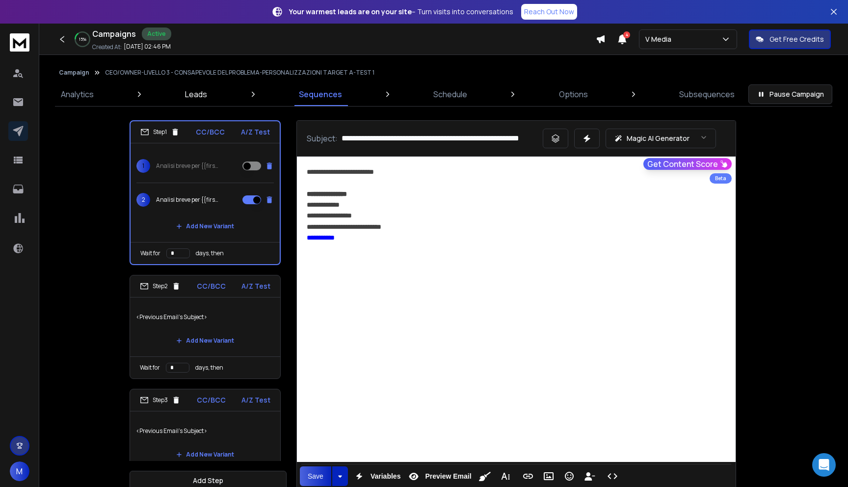
click at [206, 88] on p "Leads" at bounding box center [196, 94] width 22 height 12
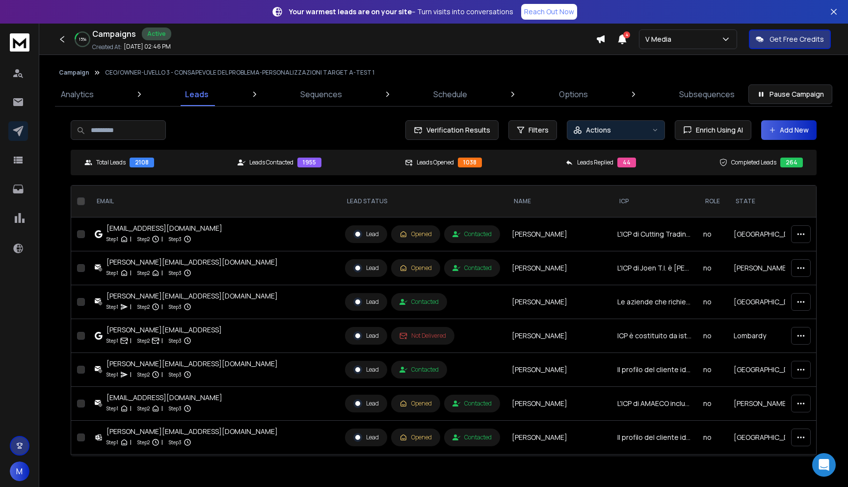
click at [612, 127] on div "Actions" at bounding box center [610, 130] width 75 height 10
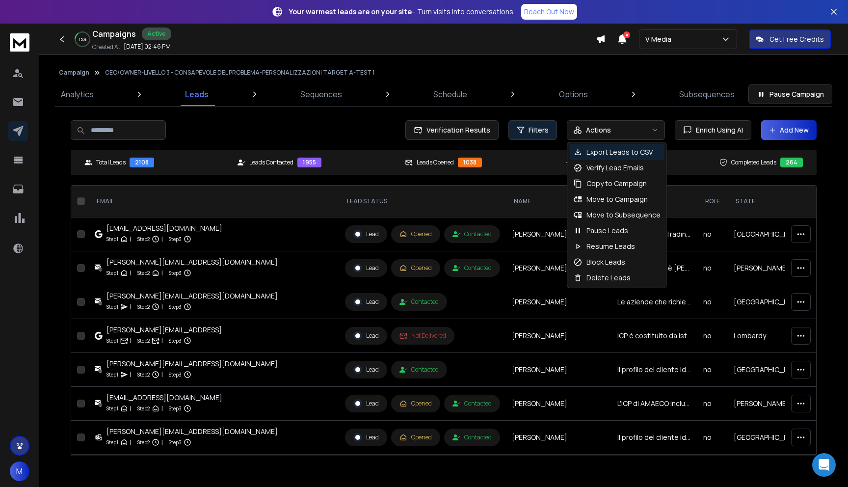
click at [528, 132] on button "Filters" at bounding box center [532, 130] width 49 height 20
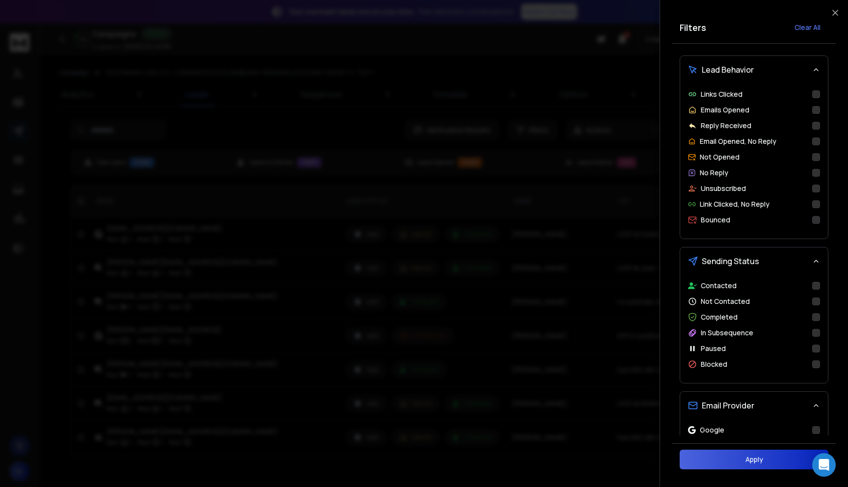
click at [816, 306] on div "Not Contacted" at bounding box center [754, 301] width 132 height 10
click at [816, 302] on button "Not Contacted" at bounding box center [816, 301] width 8 height 8
click at [764, 459] on button "Apply" at bounding box center [754, 460] width 149 height 20
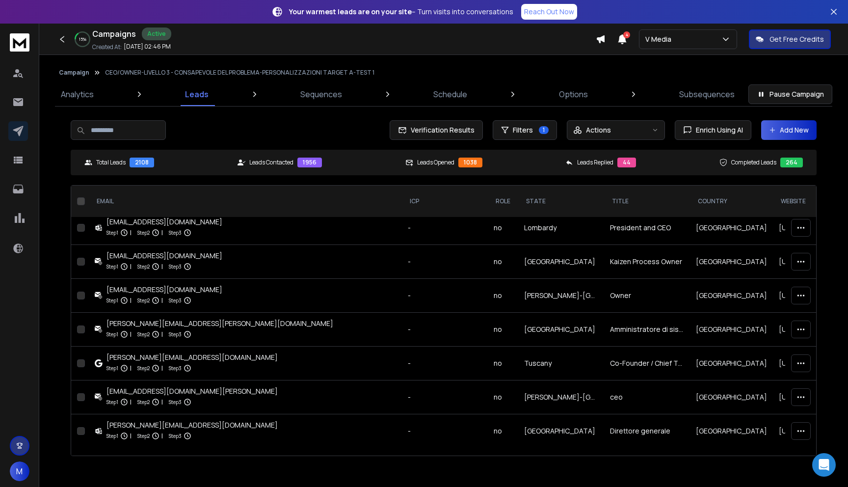
scroll to position [4916, 0]
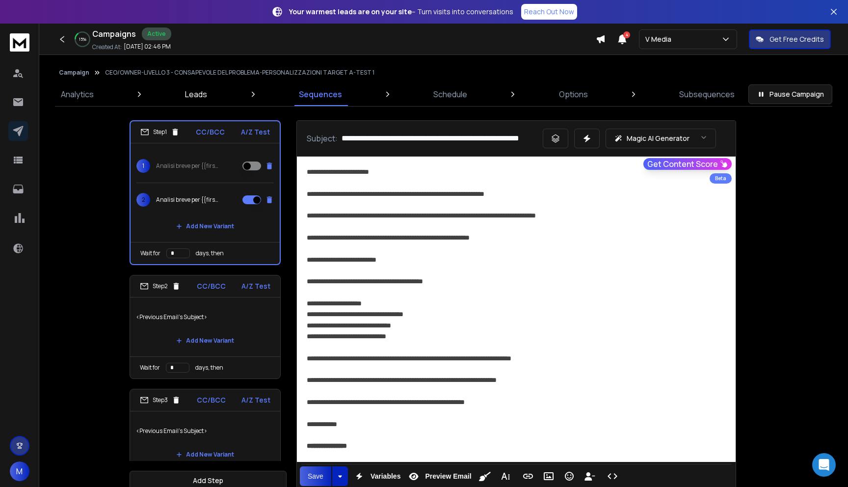
click at [196, 96] on p "Leads" at bounding box center [196, 94] width 22 height 12
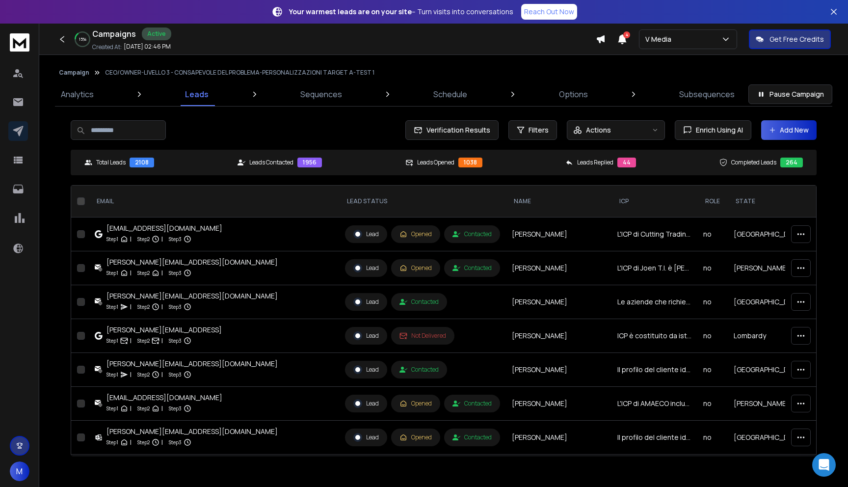
click at [611, 298] on td "Le aziende che richiedono maggiore produttività attraverso optoelettronica e te…" at bounding box center [654, 302] width 86 height 34
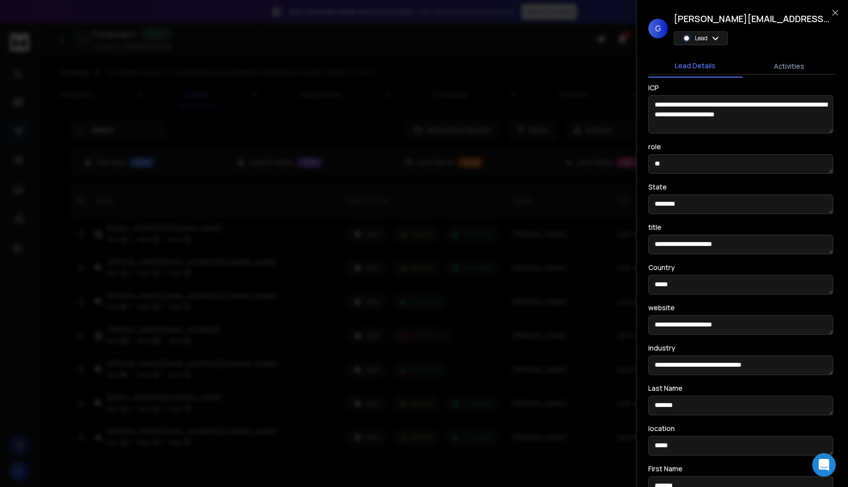
click at [532, 249] on div at bounding box center [424, 243] width 848 height 487
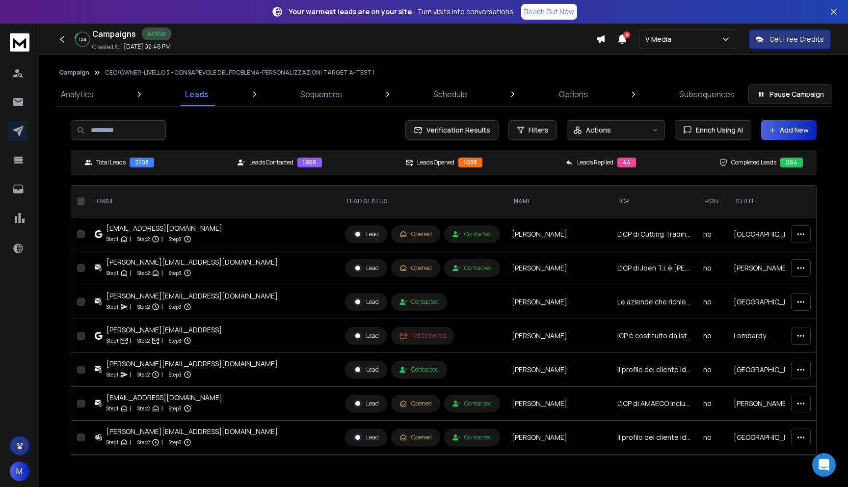
click at [611, 227] on td "L'ICP di Cutting Trading International comprende aziende e professionisti nel c…" at bounding box center [654, 234] width 86 height 34
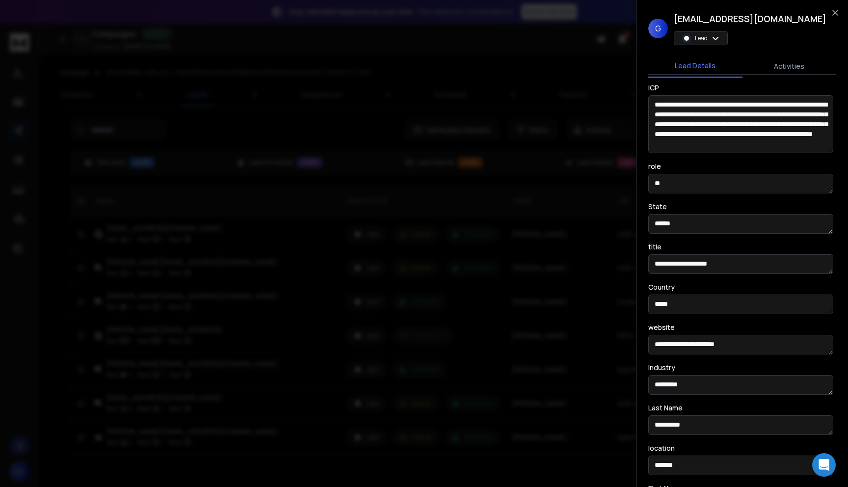
click at [529, 227] on div at bounding box center [424, 243] width 848 height 487
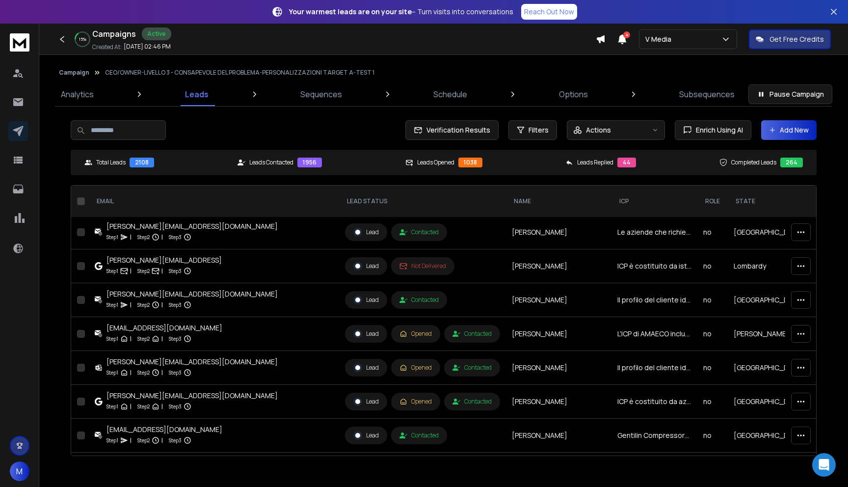
scroll to position [74, 0]
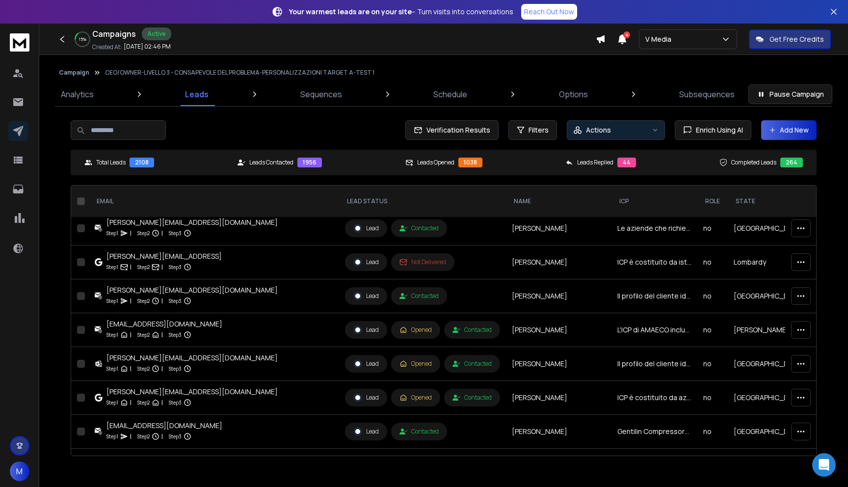
click at [597, 131] on p "Actions" at bounding box center [598, 130] width 25 height 10
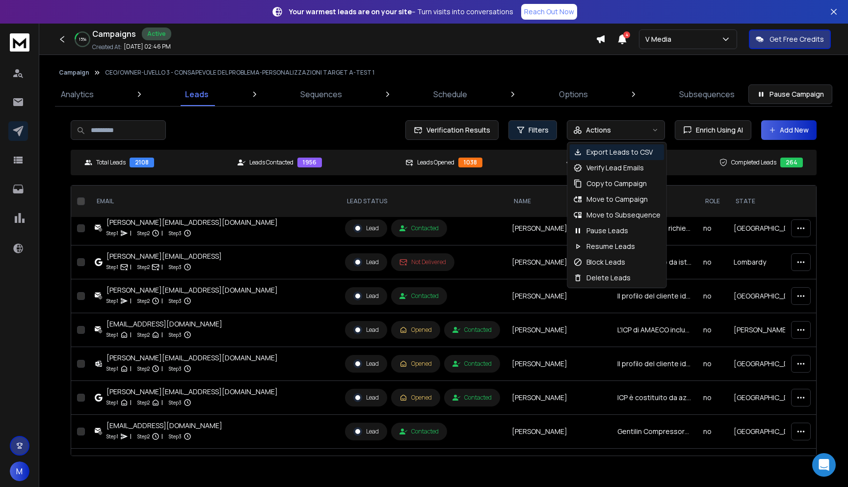
click at [538, 127] on span "Filters" at bounding box center [539, 130] width 20 height 10
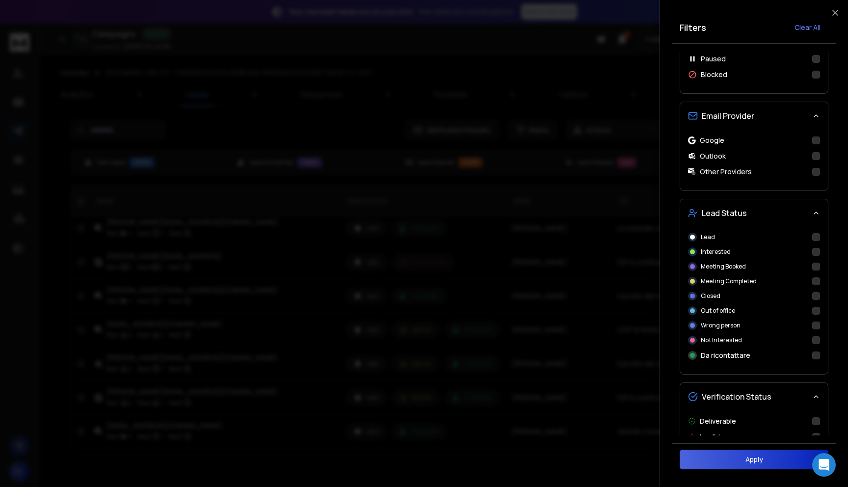
scroll to position [295, 0]
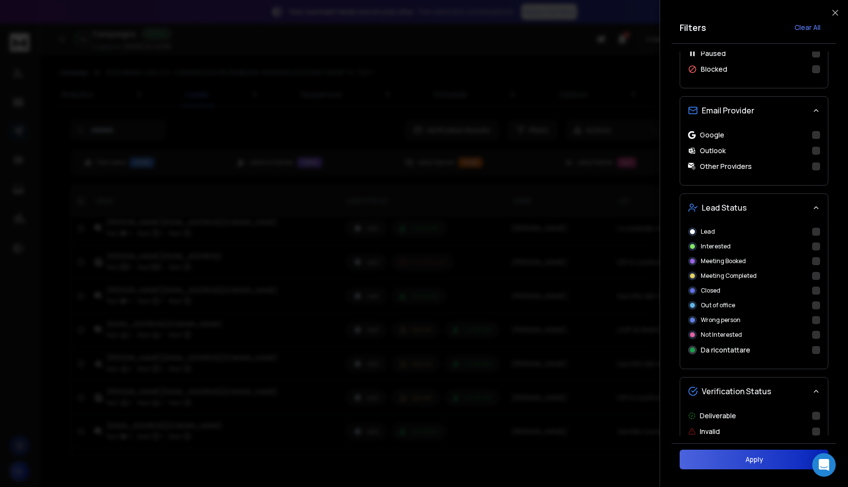
click at [815, 243] on button "Interested" at bounding box center [816, 246] width 8 height 8
click at [816, 262] on Booked "Meeting Booked" at bounding box center [816, 261] width 8 height 8
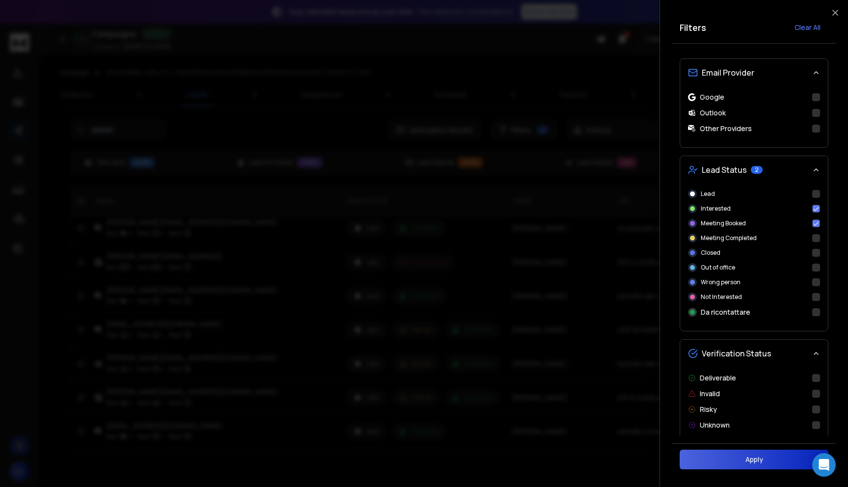
scroll to position [343, 0]
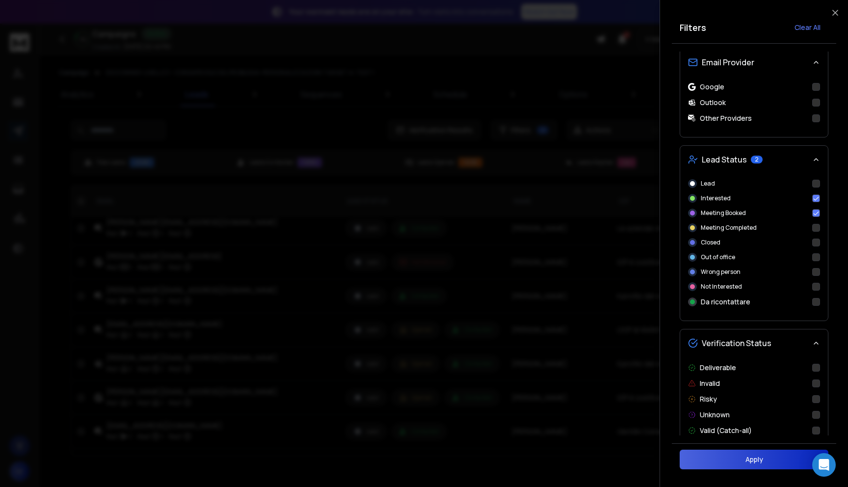
click at [816, 303] on ricontattare "Da ricontattare" at bounding box center [816, 302] width 8 height 8
click at [763, 465] on button "Apply" at bounding box center [754, 460] width 149 height 20
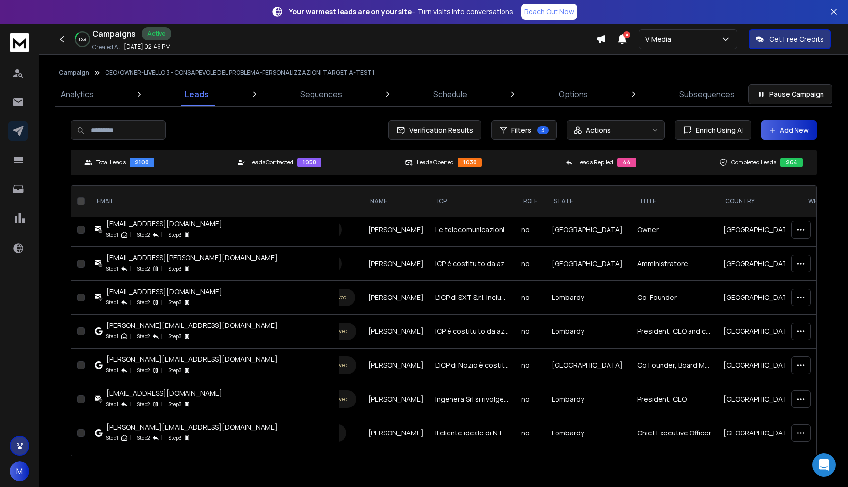
scroll to position [4, 0]
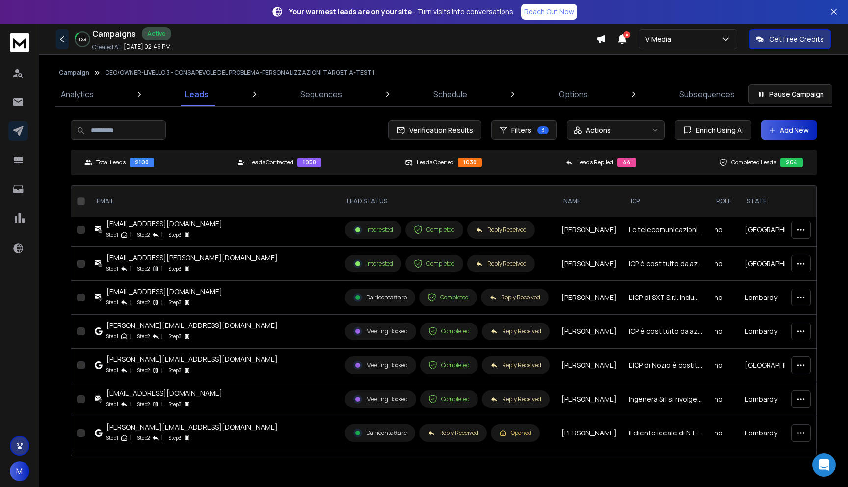
click at [62, 43] on icon at bounding box center [62, 39] width 9 height 9
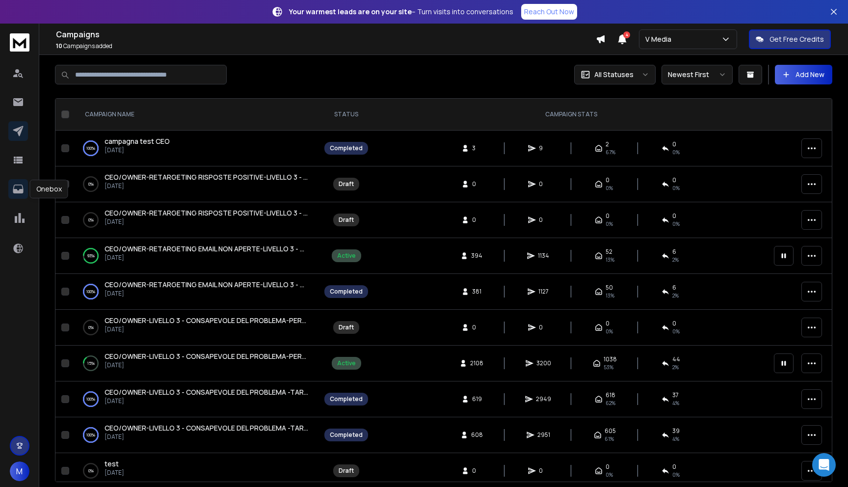
click at [17, 193] on icon at bounding box center [18, 189] width 12 height 12
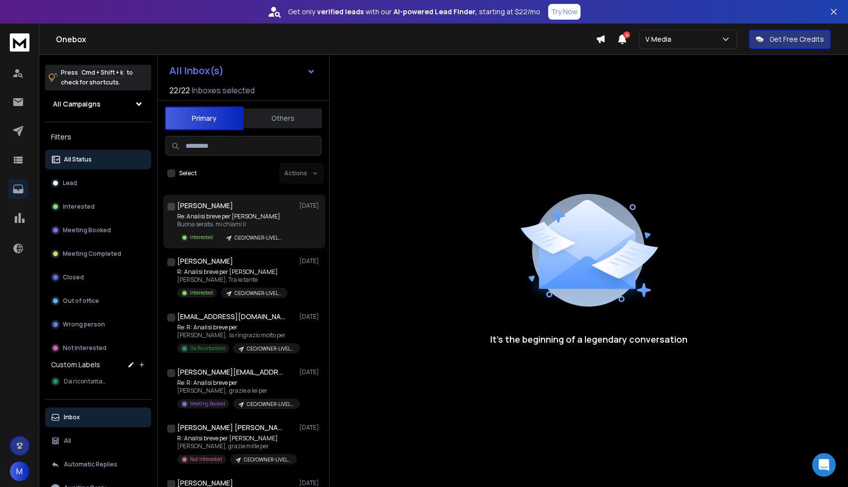
click at [238, 220] on p "Re: Analisi breve per [PERSON_NAME]" at bounding box center [232, 216] width 110 height 8
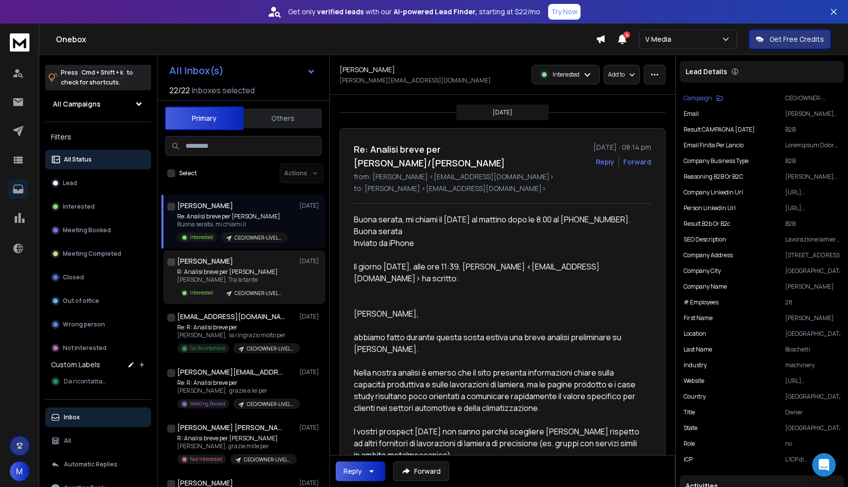
click at [280, 292] on p "CEO/OWNER-LIVELLO 3 - CONSAPEVOLE DEL PROBLEMA-PERSONALIZZAZIONI TARGET A-TEST 1" at bounding box center [258, 293] width 47 height 7
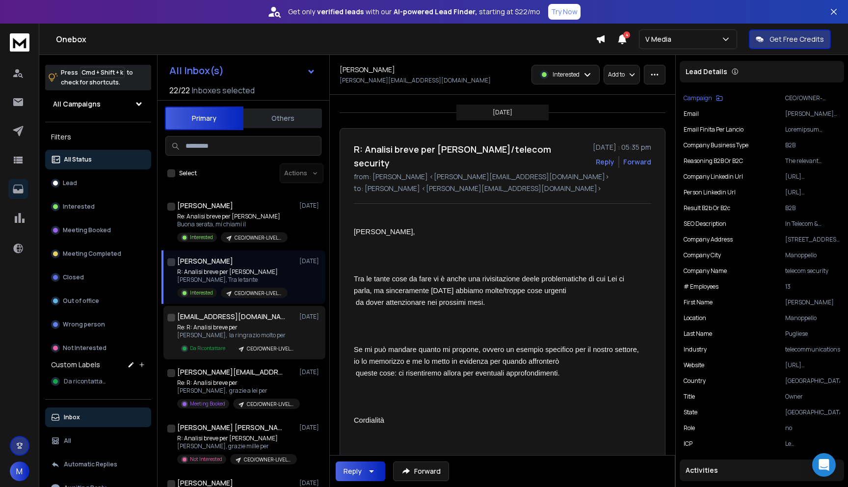
click at [290, 329] on p "Re: R: Analisi breve per" at bounding box center [236, 327] width 118 height 8
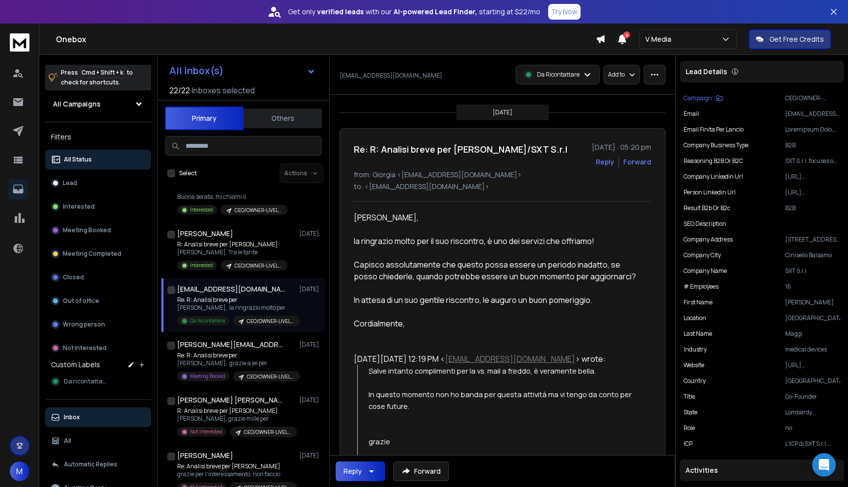
scroll to position [28, 0]
